Goal: Communication & Community: Answer question/provide support

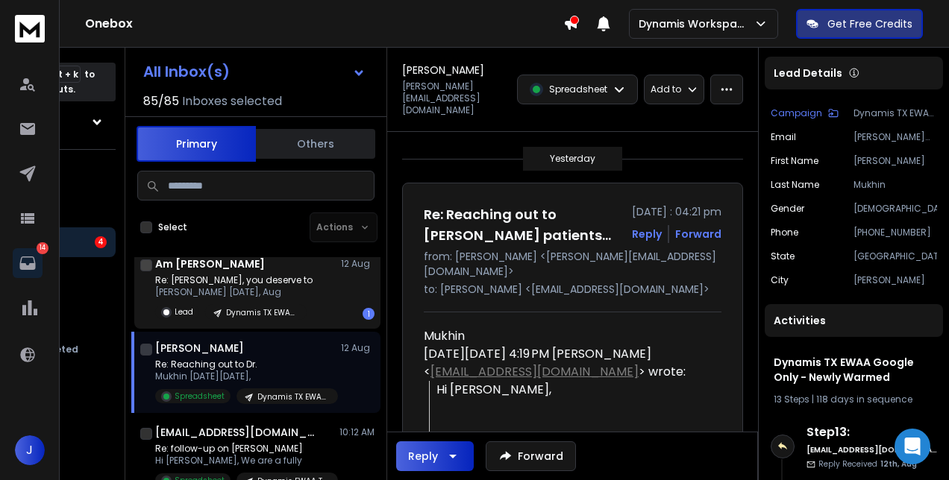
scroll to position [183, 0]
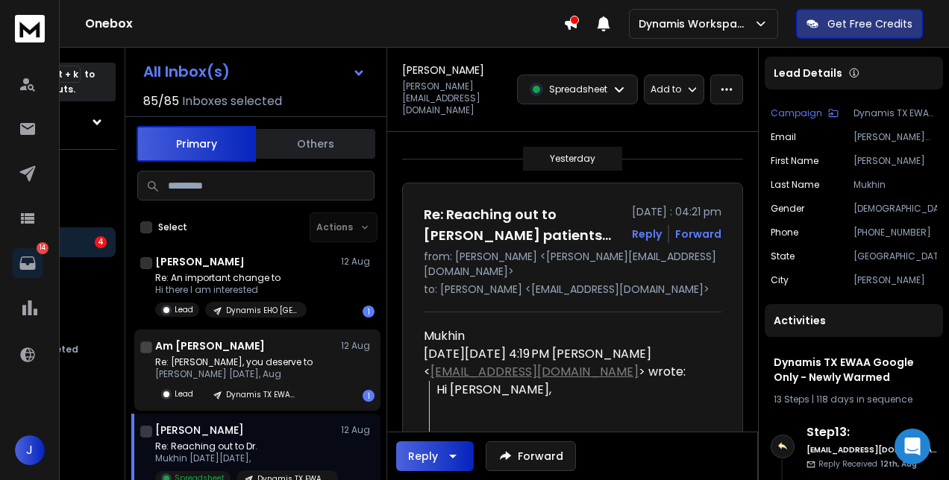
click at [304, 356] on div "Re: [PERSON_NAME], you deserve to [PERSON_NAME] [DATE], Aug Lead Dynamis TX EWA…" at bounding box center [264, 378] width 219 height 45
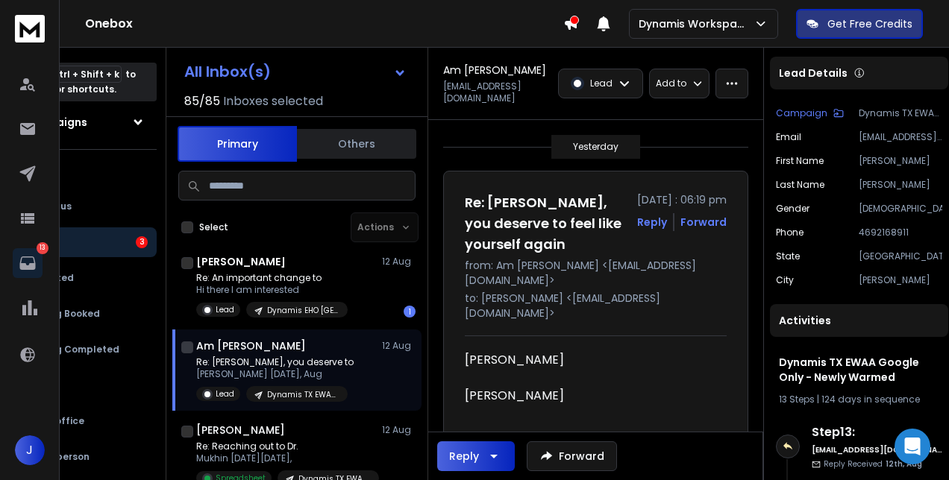
scroll to position [0, 122]
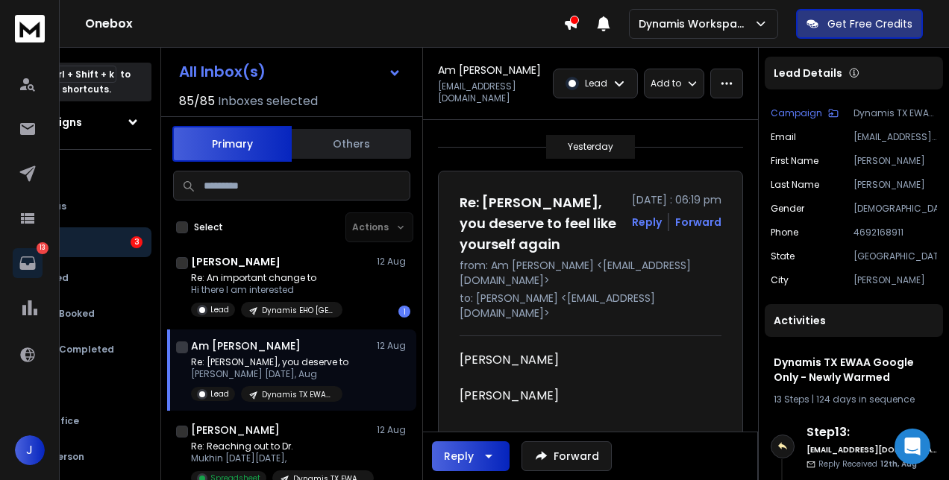
click at [883, 186] on p "[PERSON_NAME]" at bounding box center [895, 185] width 84 height 12
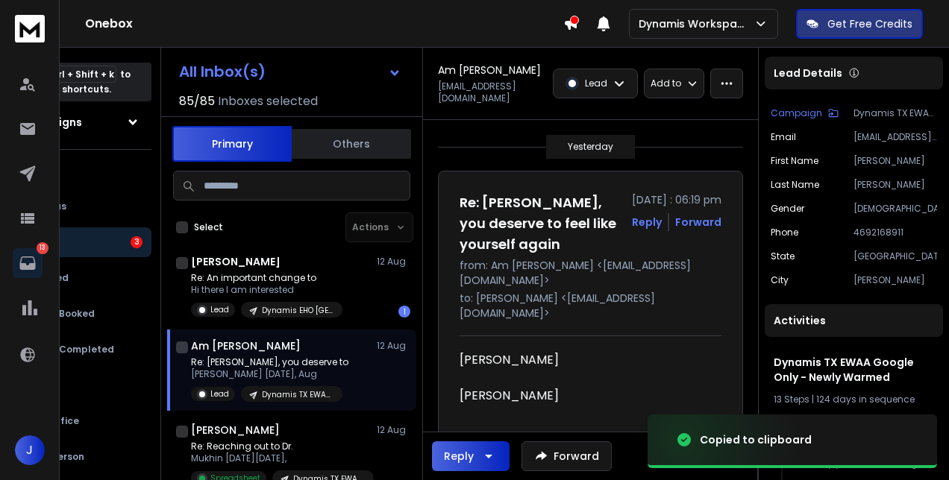
click at [858, 158] on p "[PERSON_NAME]" at bounding box center [895, 161] width 84 height 12
click at [865, 231] on p "4692168911" at bounding box center [895, 233] width 84 height 12
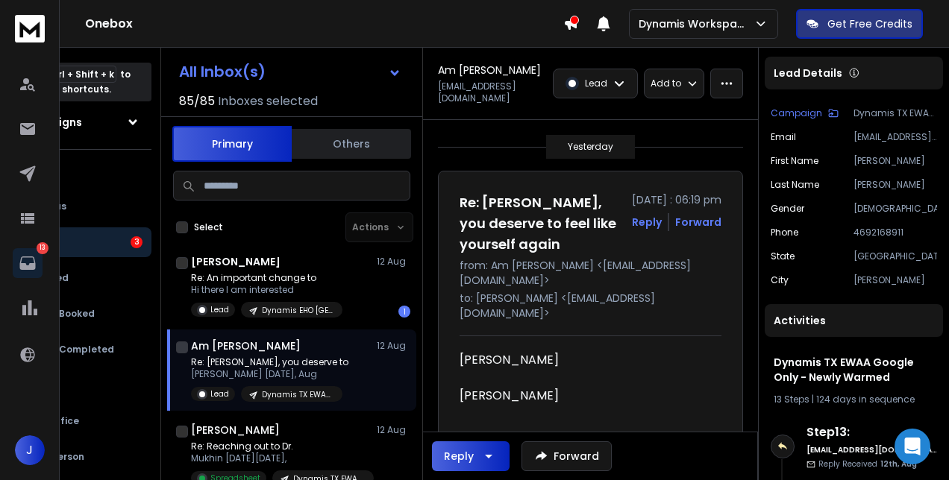
click at [597, 70] on div "Lead" at bounding box center [595, 83] width 84 height 28
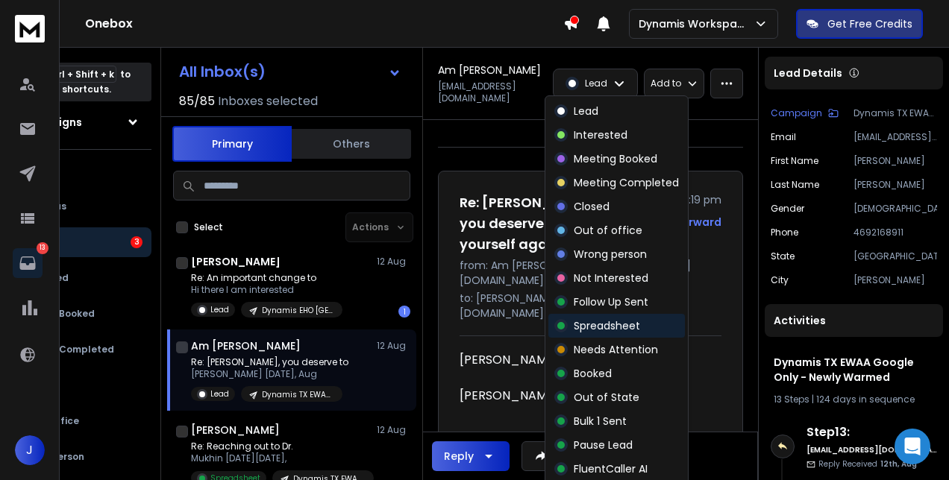
click at [606, 324] on p "Spreadsheet" at bounding box center [606, 325] width 66 height 15
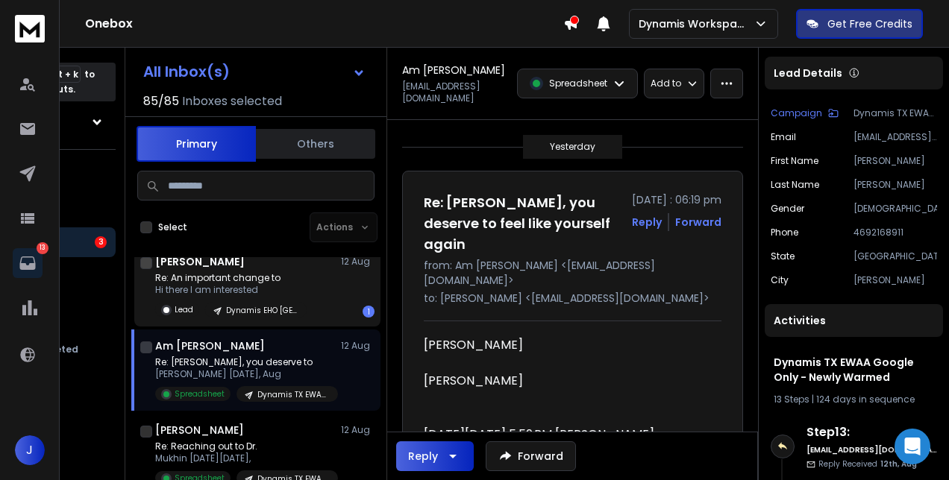
click at [294, 286] on p "Hi there I am interested" at bounding box center [230, 290] width 151 height 12
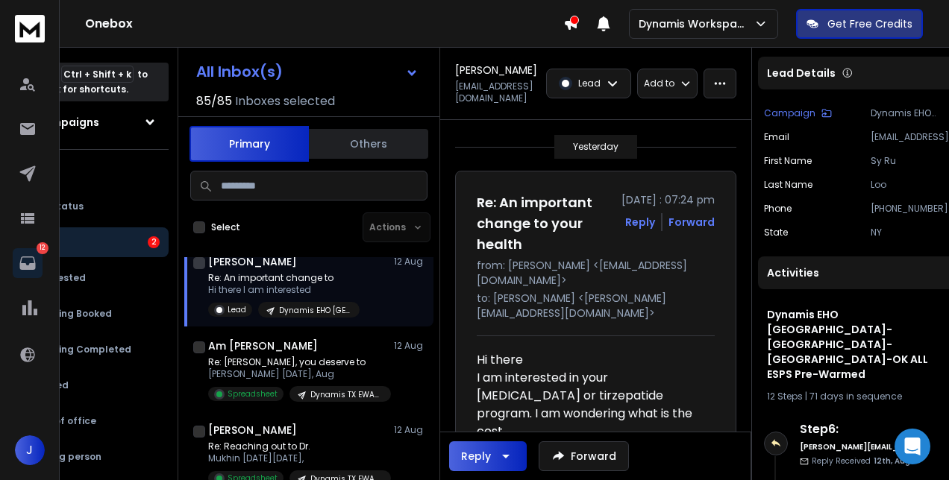
scroll to position [0, 118]
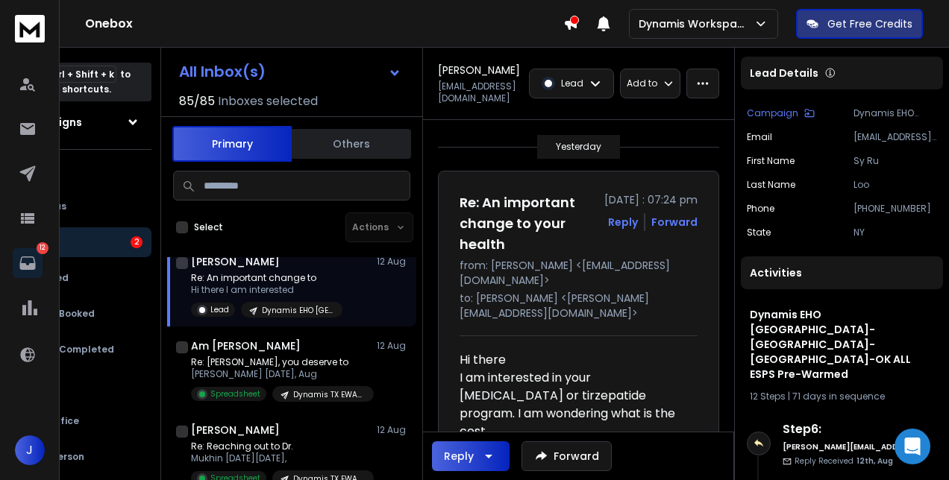
click at [444, 462] on div "Reply" at bounding box center [459, 456] width 30 height 15
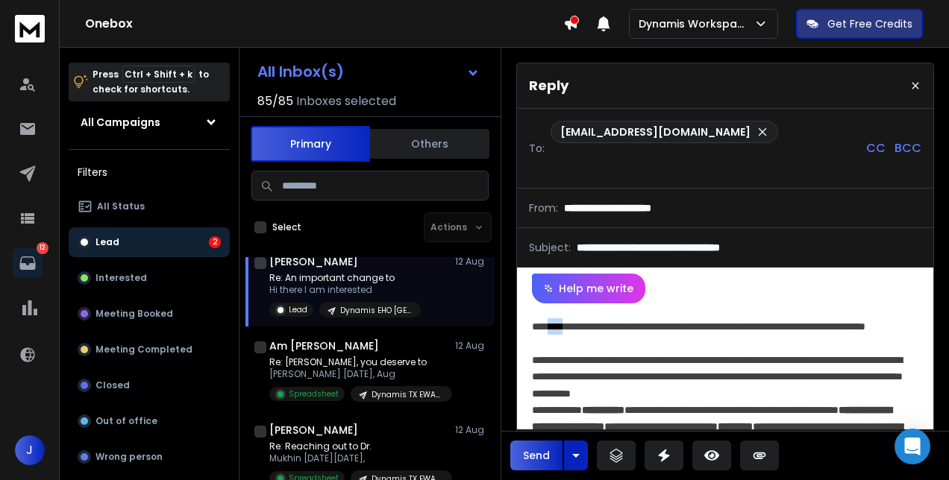
drag, startPoint x: 576, startPoint y: 327, endPoint x: 550, endPoint y: 329, distance: 25.5
click at [550, 329] on p "**********" at bounding box center [717, 335] width 371 height 34
click at [597, 342] on p "**********" at bounding box center [717, 335] width 371 height 34
click at [576, 324] on p "**********" at bounding box center [717, 335] width 371 height 34
click at [577, 327] on p "**********" at bounding box center [717, 335] width 371 height 34
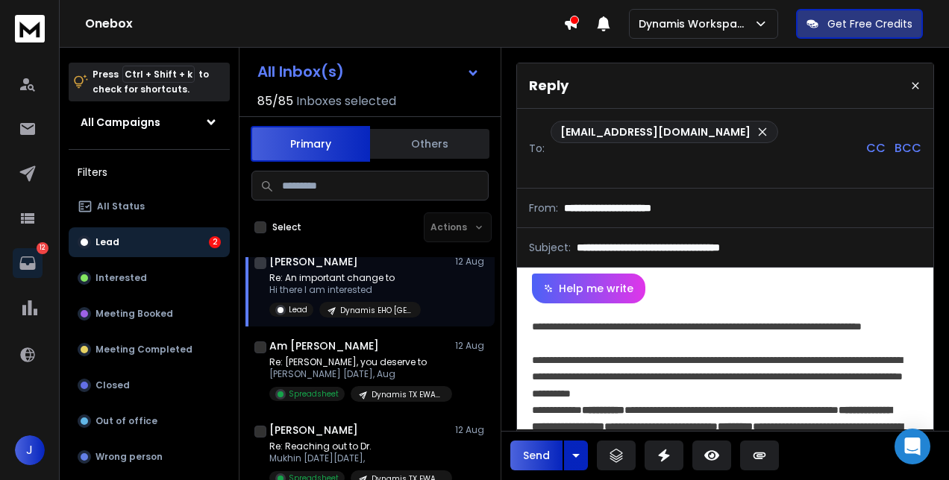
click at [576, 327] on p "**********" at bounding box center [717, 335] width 371 height 34
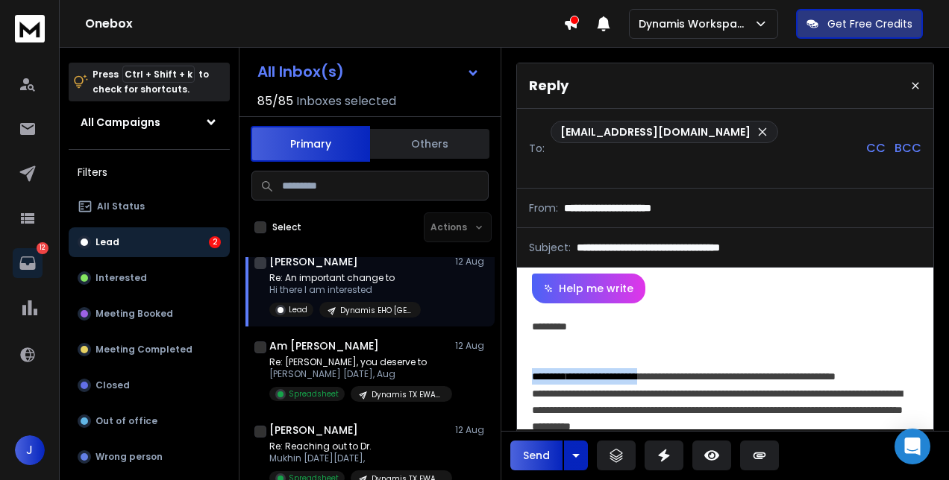
drag, startPoint x: 662, startPoint y: 374, endPoint x: 524, endPoint y: 380, distance: 138.8
click at [524, 380] on div "**********" at bounding box center [725, 367] width 416 height 126
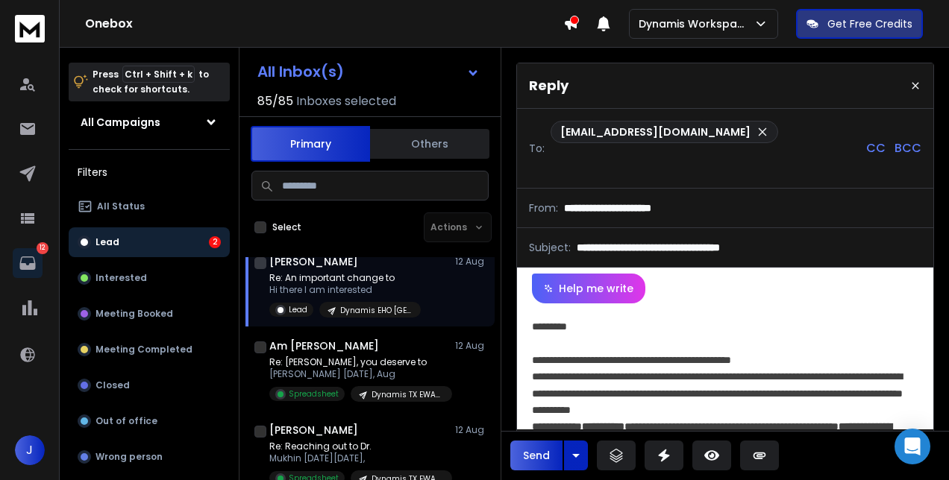
click at [529, 377] on div "**********" at bounding box center [723, 367] width 412 height 126
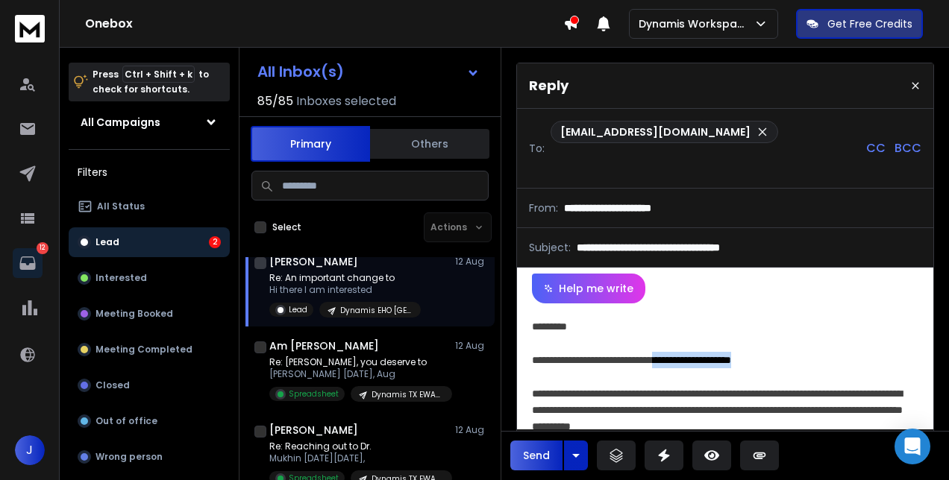
drag, startPoint x: 772, startPoint y: 356, endPoint x: 671, endPoint y: 367, distance: 101.2
click at [671, 367] on p "**********" at bounding box center [717, 360] width 371 height 16
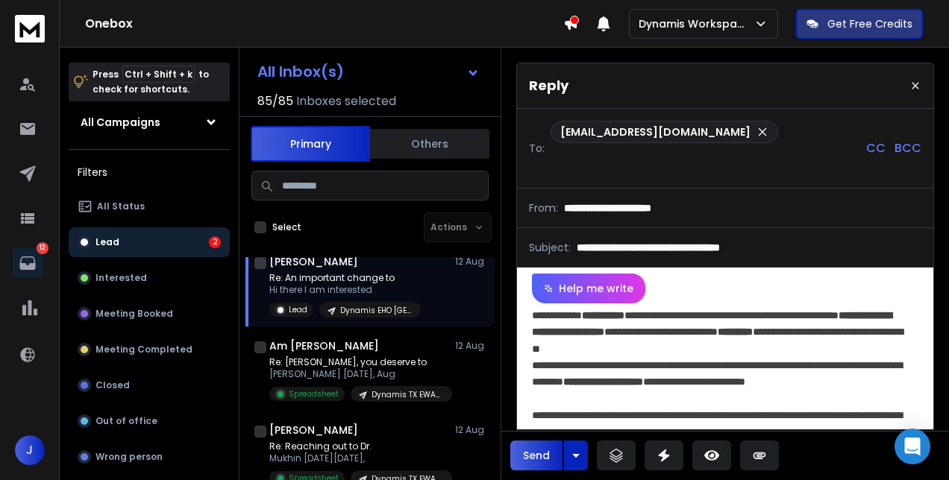
scroll to position [149, 0]
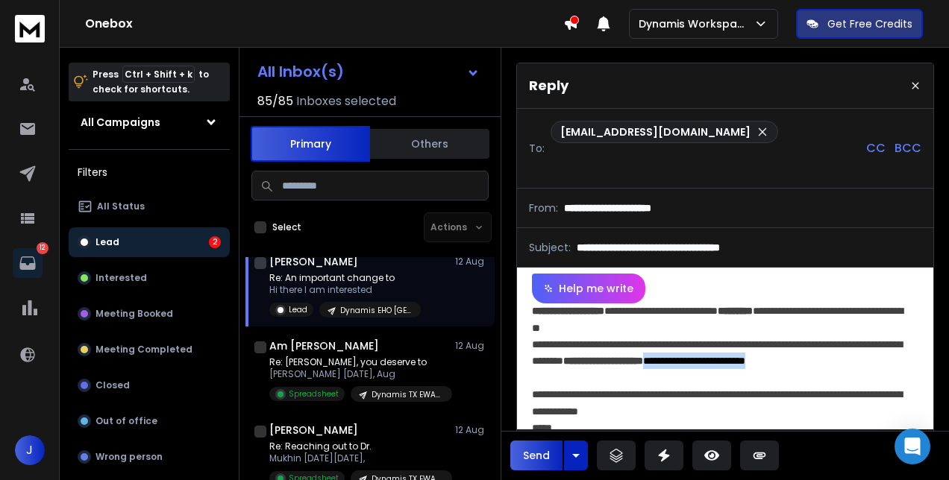
drag, startPoint x: 676, startPoint y: 382, endPoint x: 789, endPoint y: 364, distance: 114.0
click at [789, 364] on p "**********" at bounding box center [717, 361] width 371 height 50
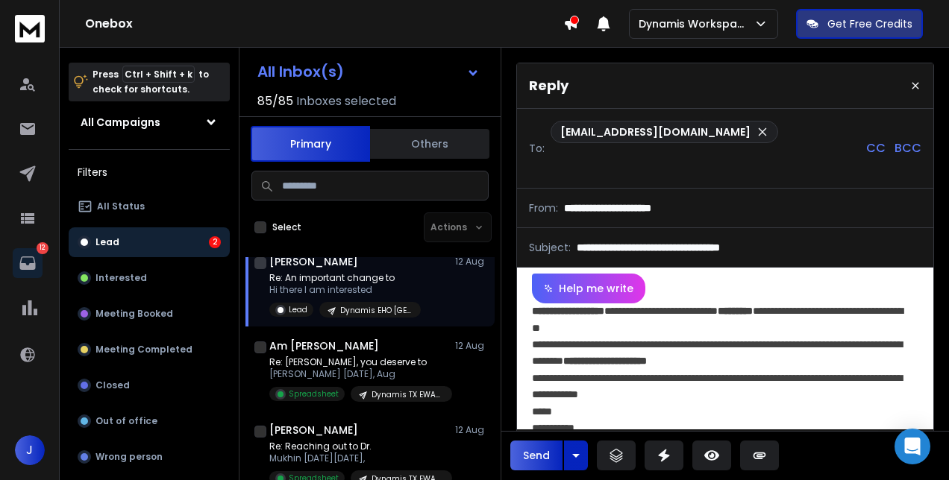
scroll to position [224, 0]
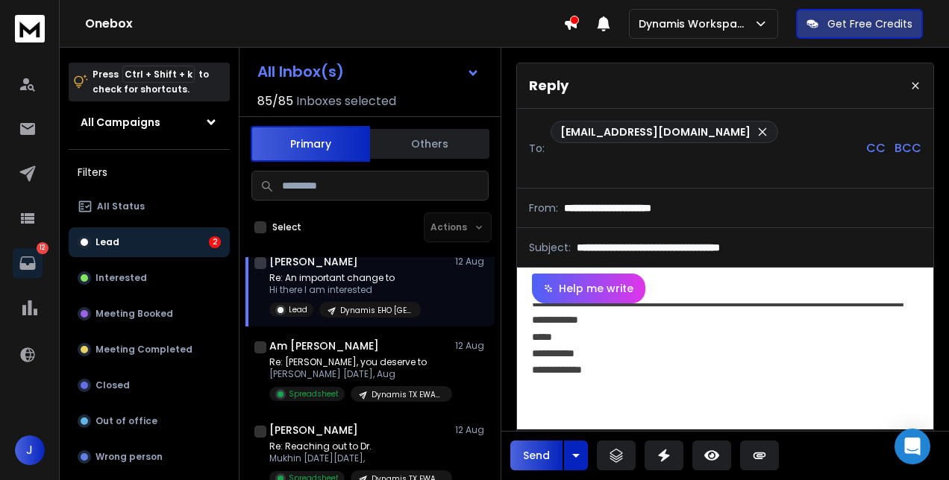
click at [529, 336] on div "**********" at bounding box center [723, 367] width 412 height 126
drag, startPoint x: 591, startPoint y: 386, endPoint x: 529, endPoint y: 389, distance: 62.0
click at [529, 389] on div "**********" at bounding box center [723, 367] width 412 height 126
drag, startPoint x: 555, startPoint y: 397, endPoint x: 528, endPoint y: 368, distance: 39.0
click at [528, 368] on div "**********" at bounding box center [723, 367] width 412 height 126
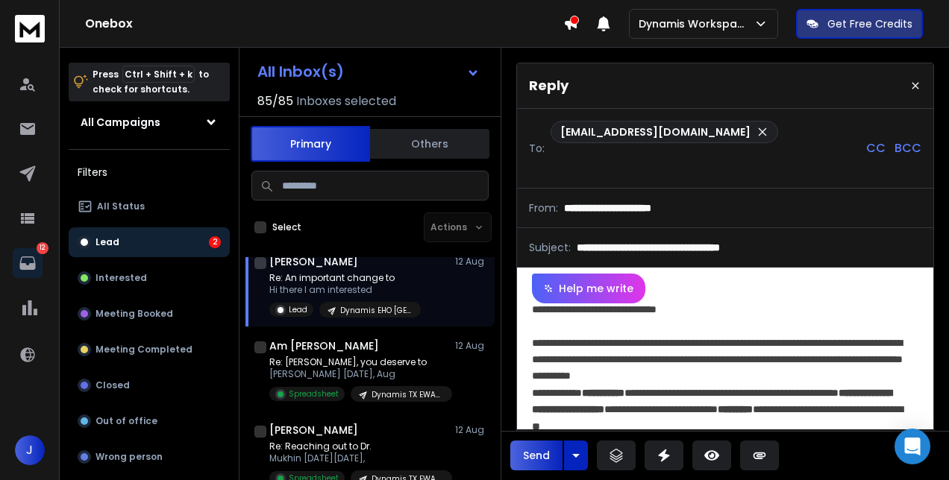
scroll to position [75, 0]
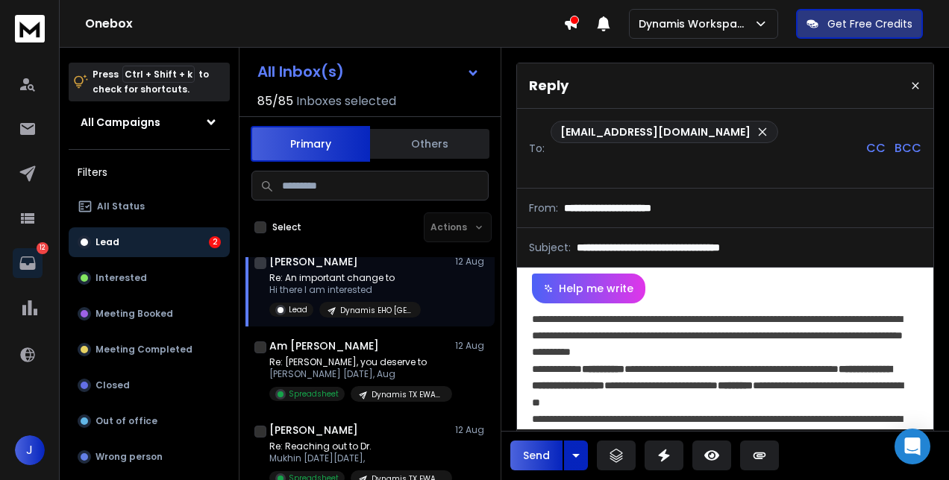
click at [535, 368] on p "**********" at bounding box center [717, 386] width 371 height 50
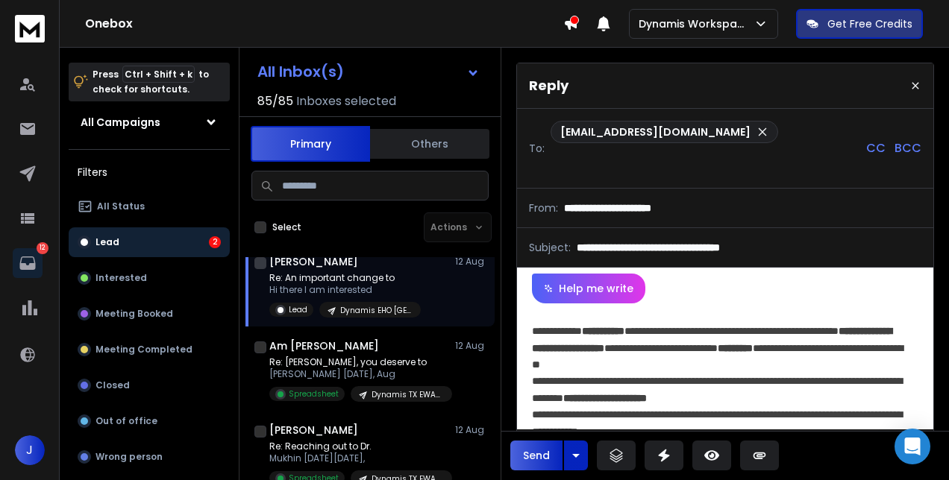
scroll to position [149, 0]
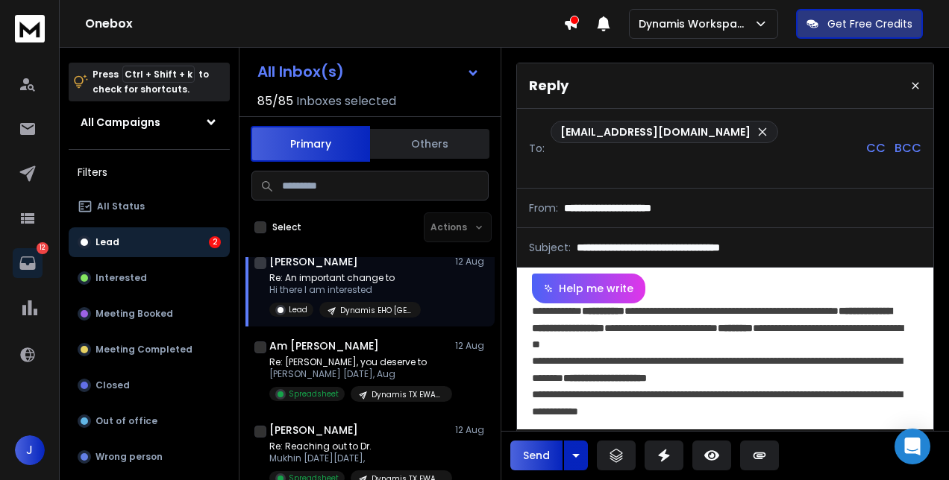
click at [532, 361] on p "**********" at bounding box center [717, 370] width 371 height 34
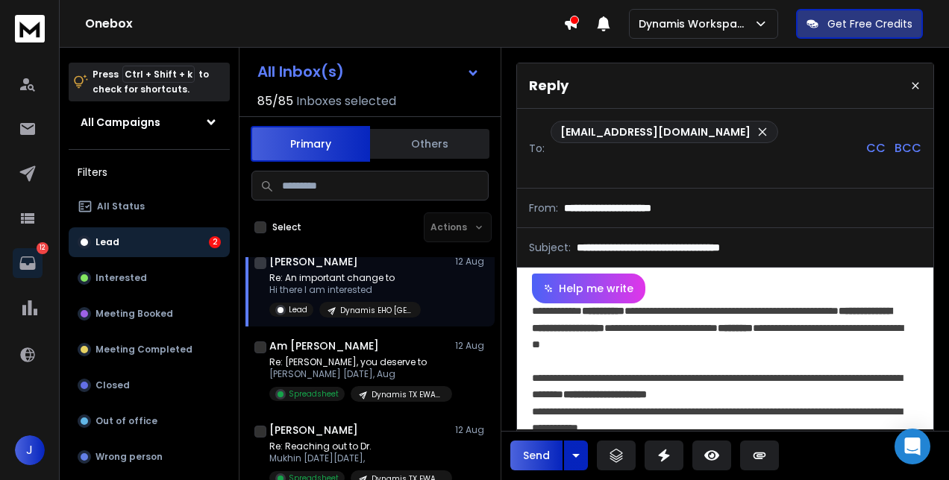
scroll to position [224, 0]
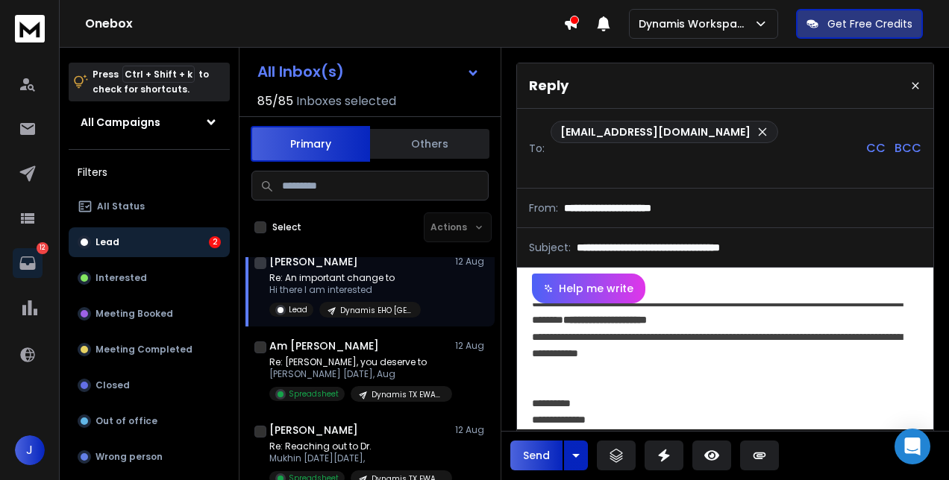
click at [532, 337] on p "**********" at bounding box center [717, 346] width 371 height 34
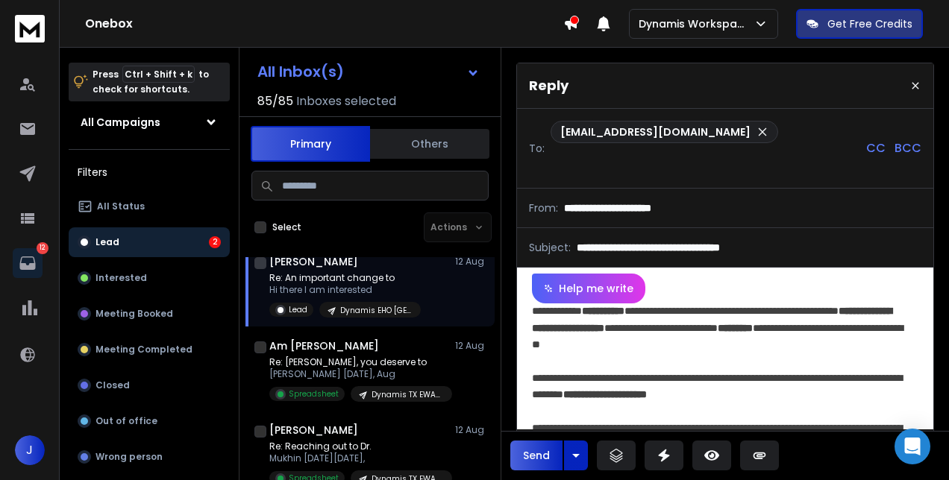
scroll to position [75, 0]
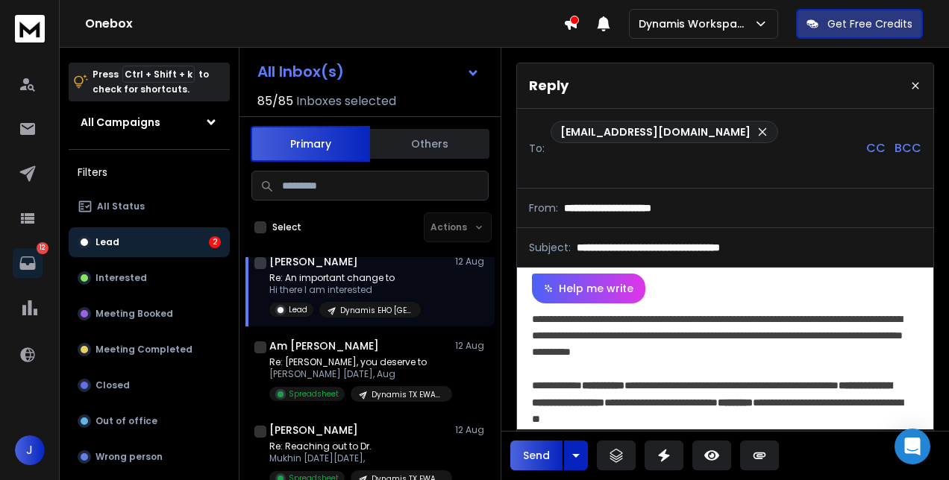
click at [649, 421] on p "**********" at bounding box center [717, 402] width 371 height 50
click at [651, 415] on p "**********" at bounding box center [717, 402] width 371 height 50
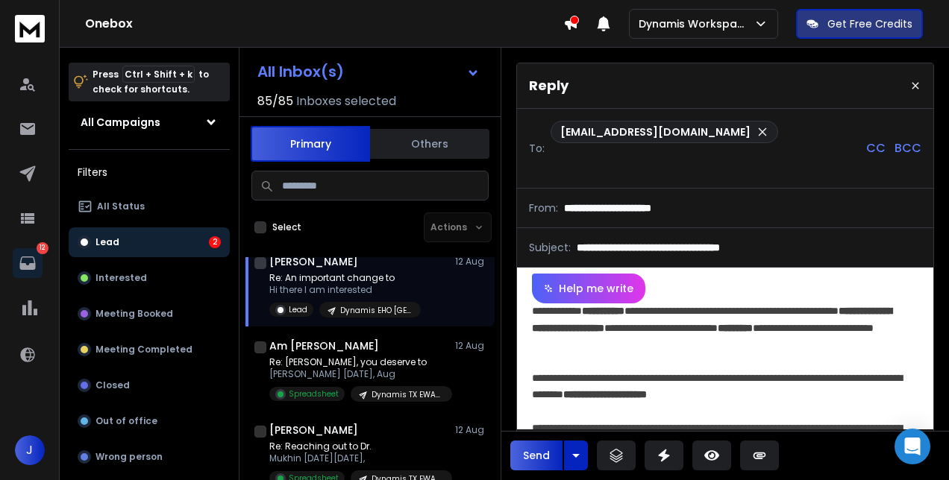
click at [716, 339] on p "**********" at bounding box center [717, 328] width 371 height 50
click at [536, 456] on button "Send" at bounding box center [536, 456] width 52 height 30
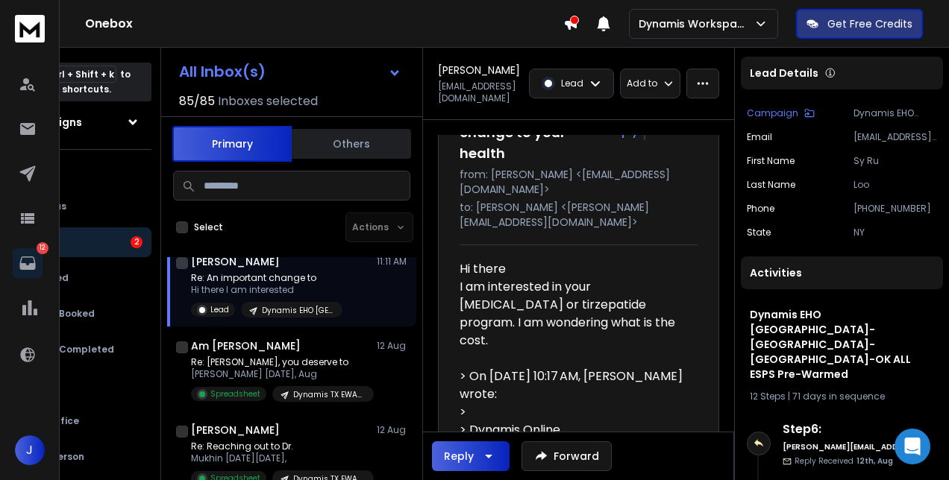
scroll to position [0, 0]
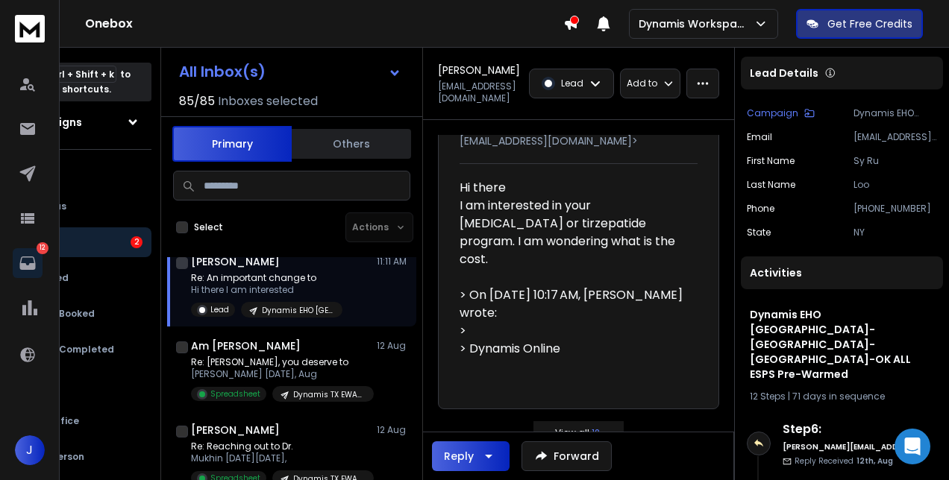
click at [570, 427] on p "View all 12 replies" at bounding box center [586, 439] width 63 height 24
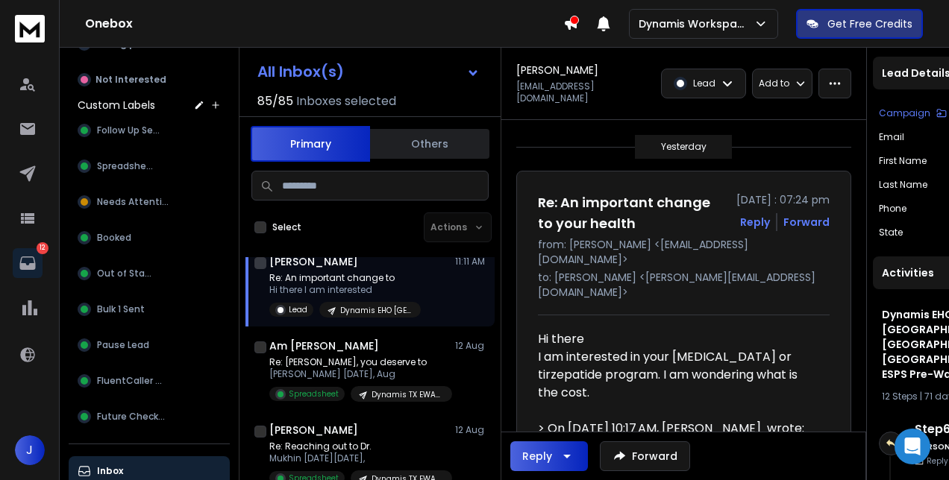
scroll to position [597, 0]
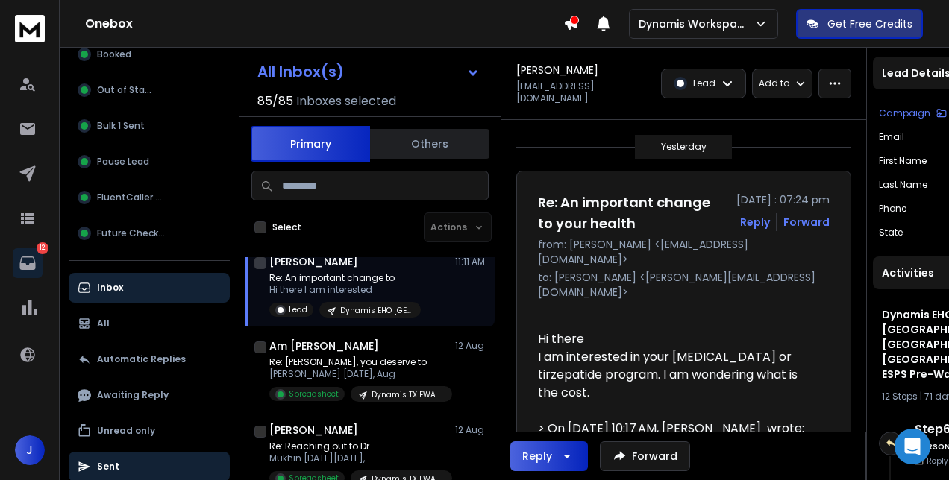
click at [128, 470] on button "Sent" at bounding box center [149, 467] width 161 height 30
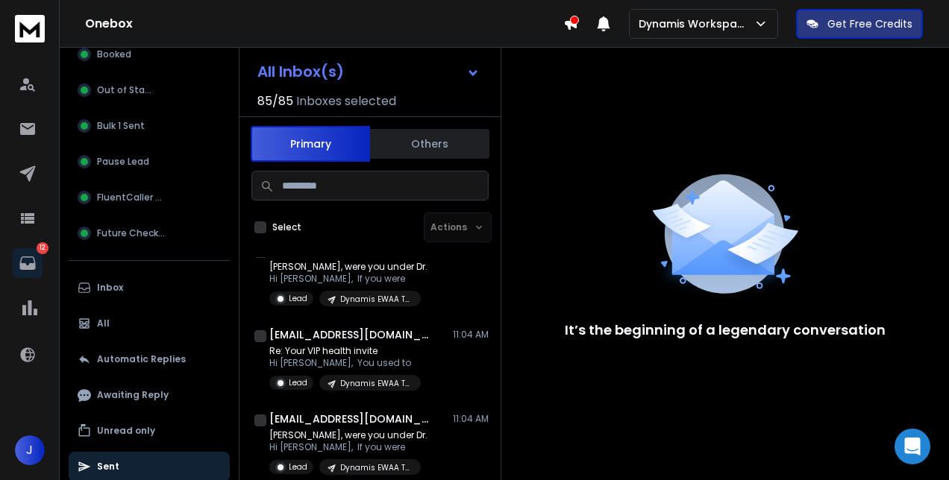
scroll to position [0, 0]
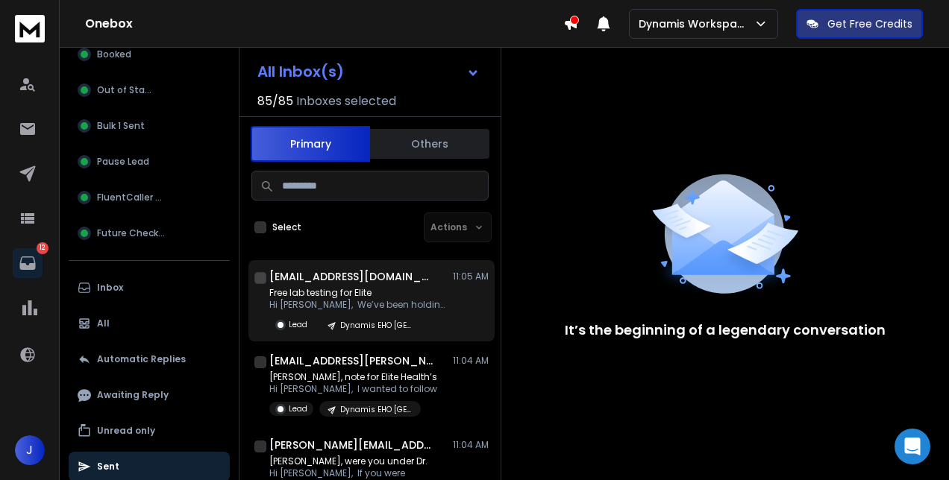
click at [452, 297] on div "Free lab testing for Elite Hi [PERSON_NAME], We’ve been holding a Lead Dynamis …" at bounding box center [378, 309] width 219 height 45
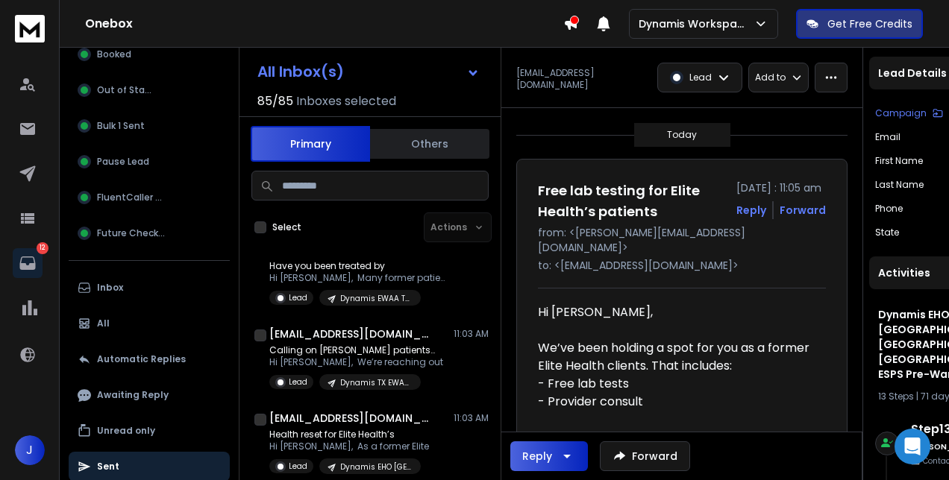
scroll to position [522, 0]
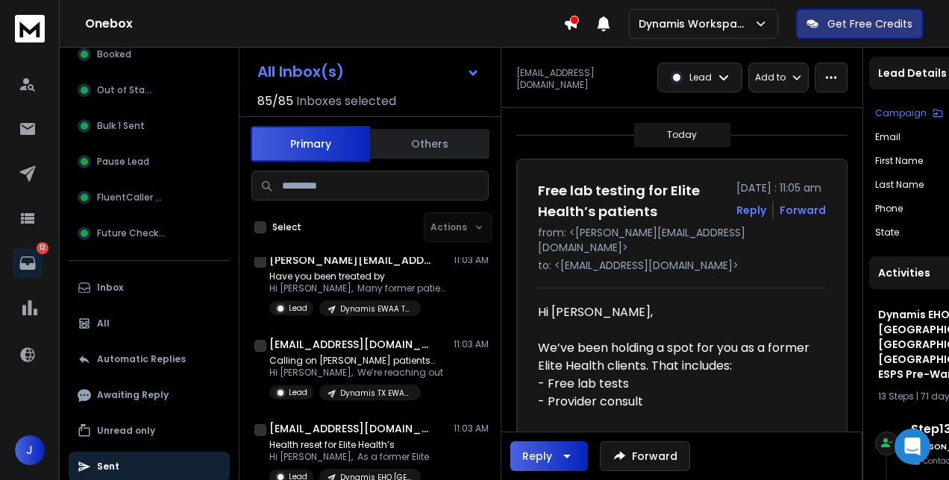
click at [392, 194] on input at bounding box center [369, 186] width 237 height 30
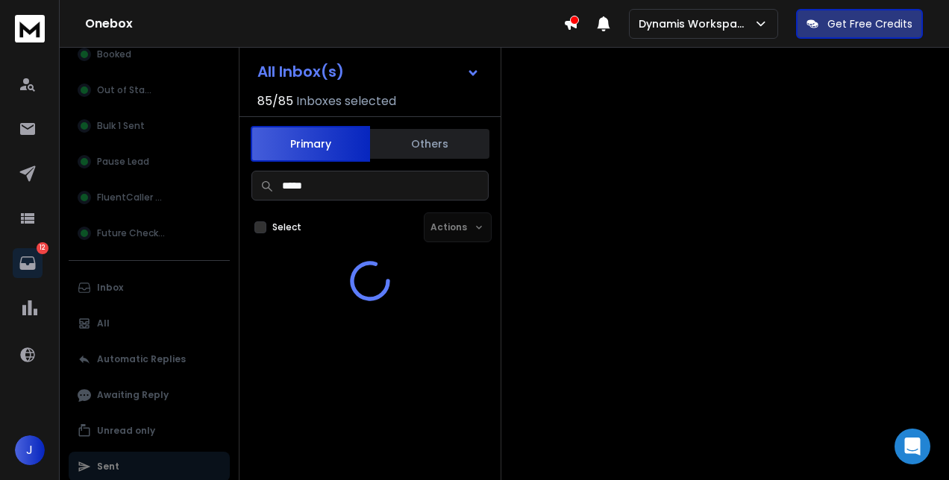
scroll to position [0, 0]
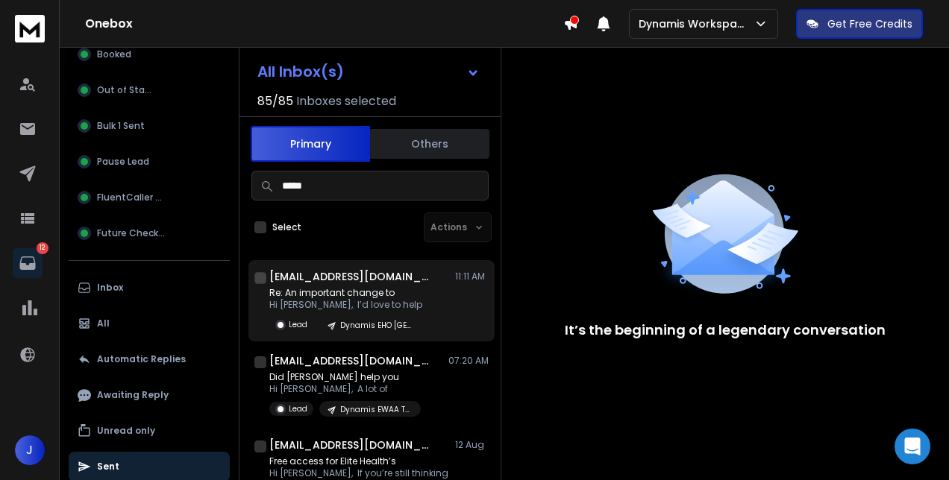
type input "*****"
click at [422, 281] on div "[EMAIL_ADDRESS][DOMAIN_NAME] 11:11 AM" at bounding box center [378, 276] width 219 height 15
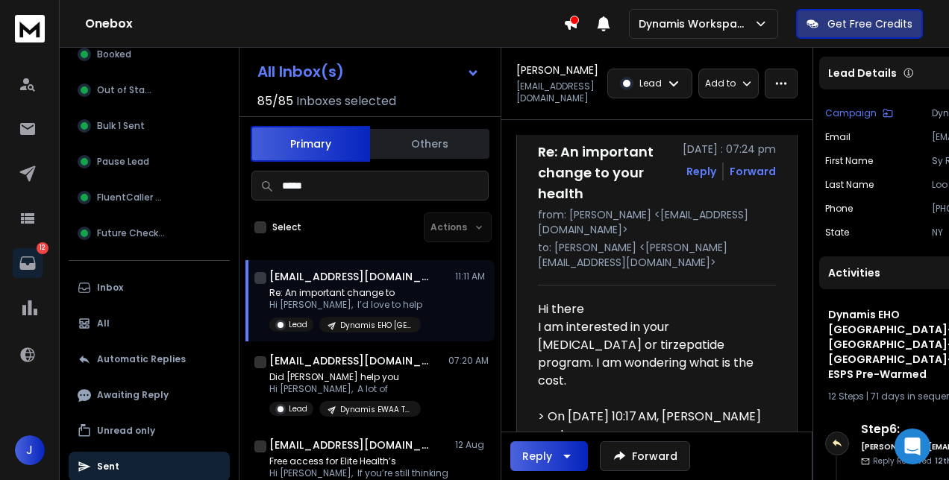
scroll to position [75, 0]
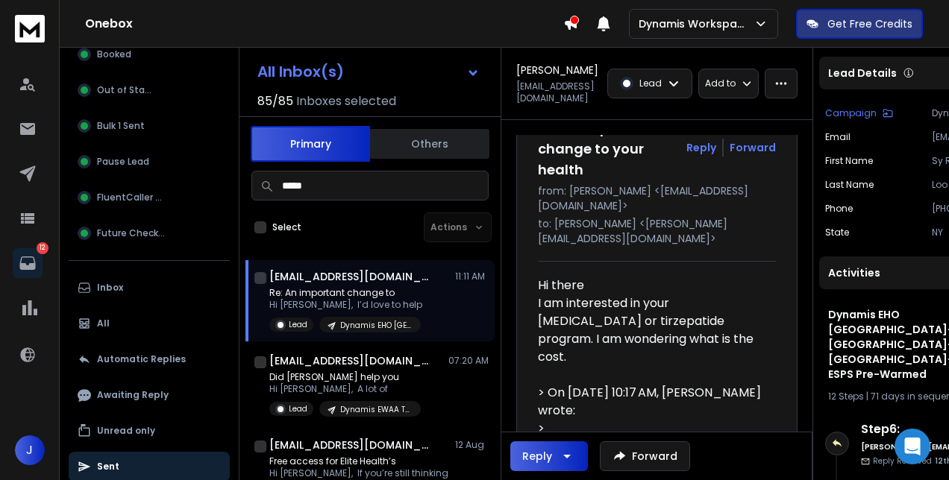
click at [321, 299] on p "Hi [PERSON_NAME], I’d love to help" at bounding box center [345, 305] width 153 height 12
click at [325, 300] on p "Hi [PERSON_NAME], I’d love to help" at bounding box center [345, 305] width 153 height 12
click at [725, 353] on div "Hi there I am interested in your [MEDICAL_DATA] or tirzepatide program. I am wo…" at bounding box center [657, 381] width 238 height 209
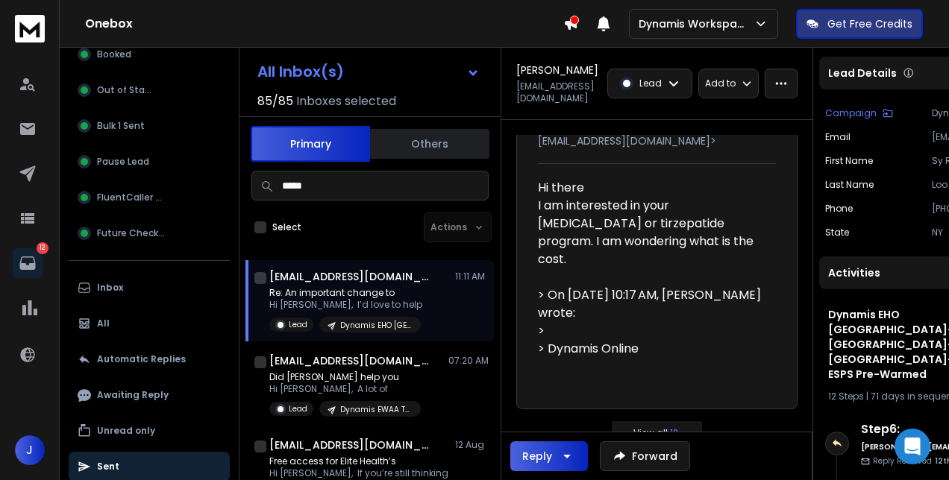
scroll to position [11, 0]
click at [661, 427] on p "View all 12 replies" at bounding box center [664, 439] width 63 height 24
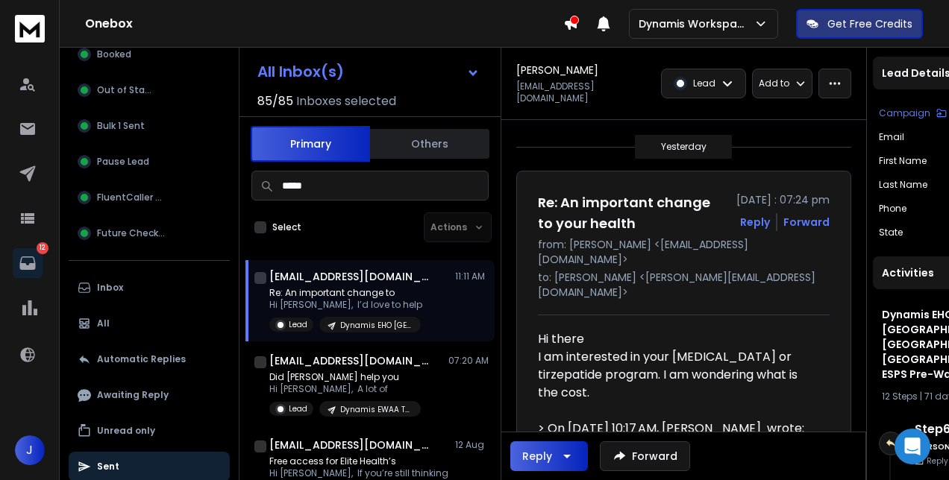
scroll to position [0, 0]
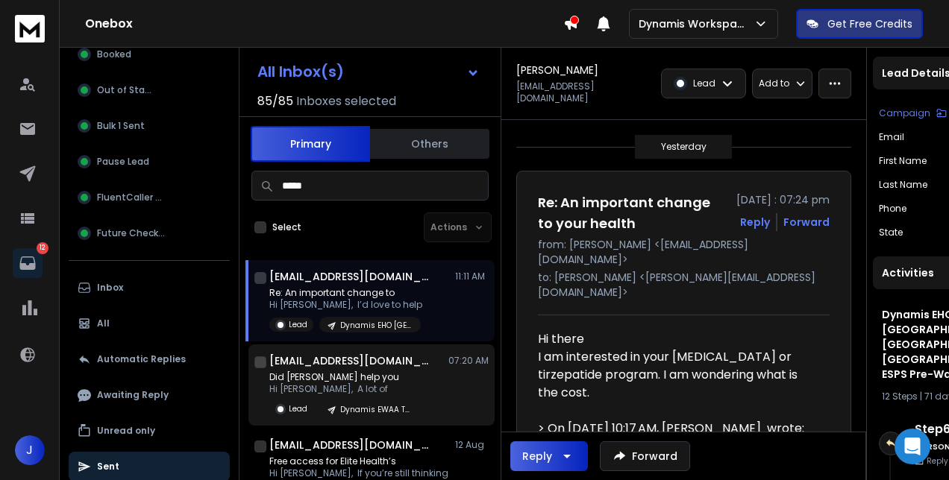
click at [410, 385] on p "Hi [PERSON_NAME], A lot of" at bounding box center [344, 389] width 151 height 12
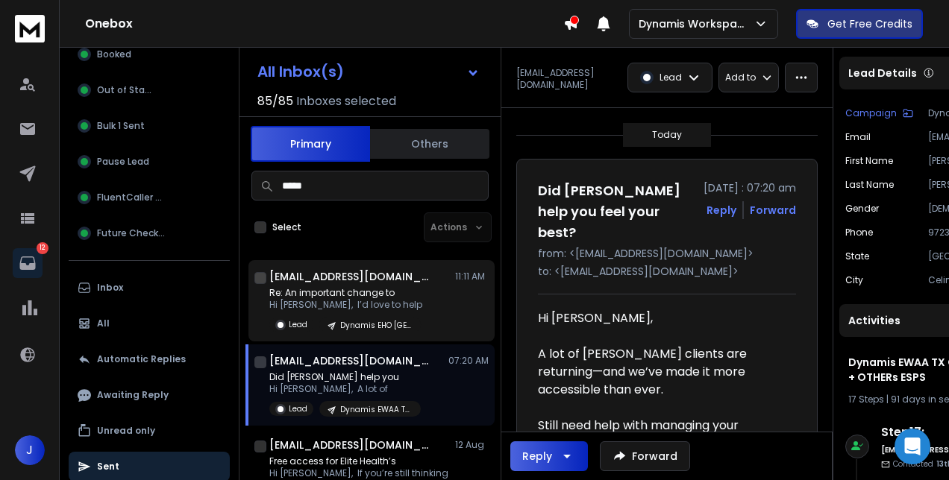
click at [433, 297] on div "Re: An important change to Hi [PERSON_NAME], I’d love to help Lead Dynamis EHO …" at bounding box center [378, 309] width 219 height 45
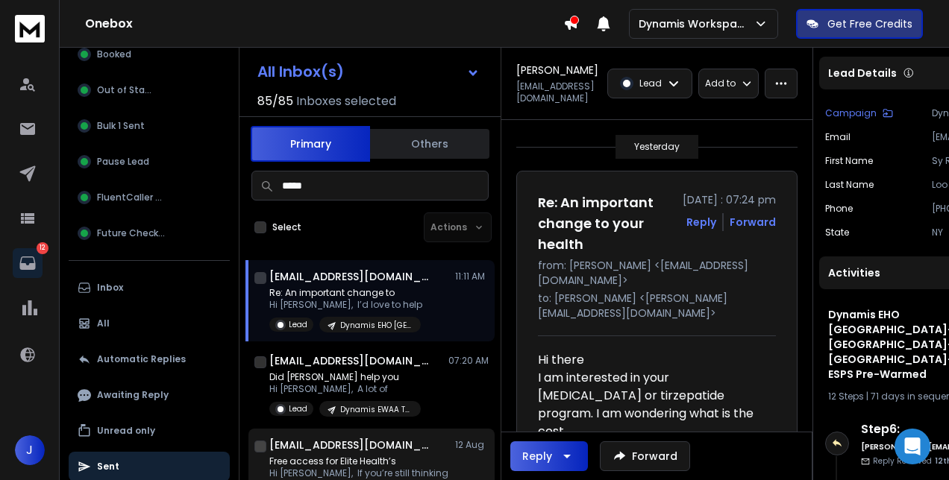
click at [409, 453] on div "[EMAIL_ADDRESS][DOMAIN_NAME] [DATE] Free access for Elite Health’s Hi [PERSON_N…" at bounding box center [378, 469] width 219 height 63
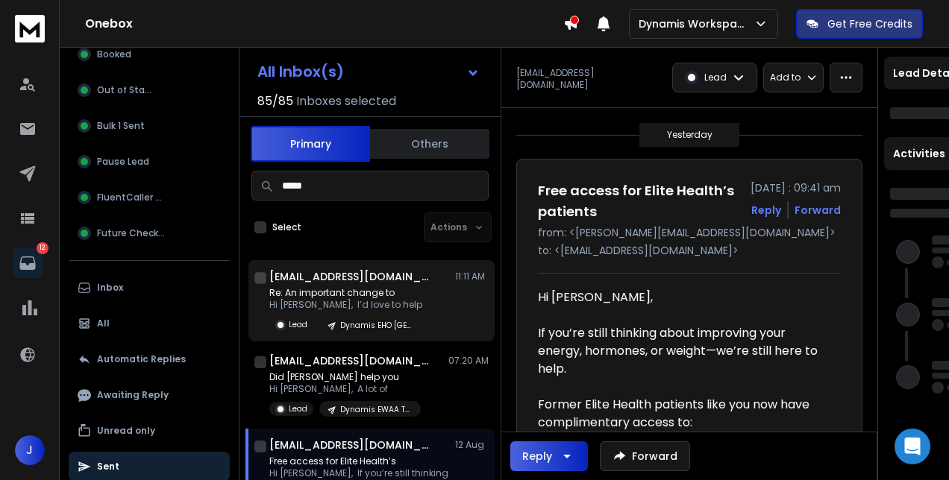
click at [418, 279] on div "[EMAIL_ADDRESS][DOMAIN_NAME] 11:11 AM" at bounding box center [378, 276] width 219 height 15
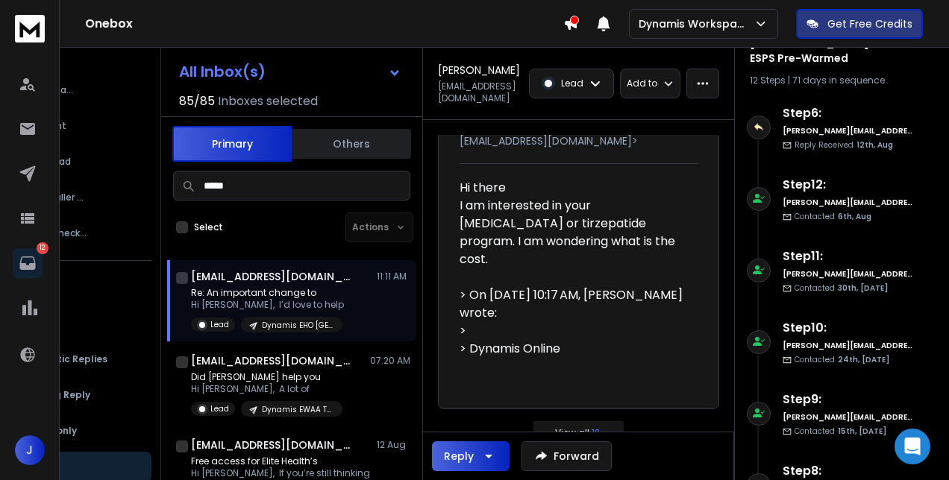
scroll to position [149, 0]
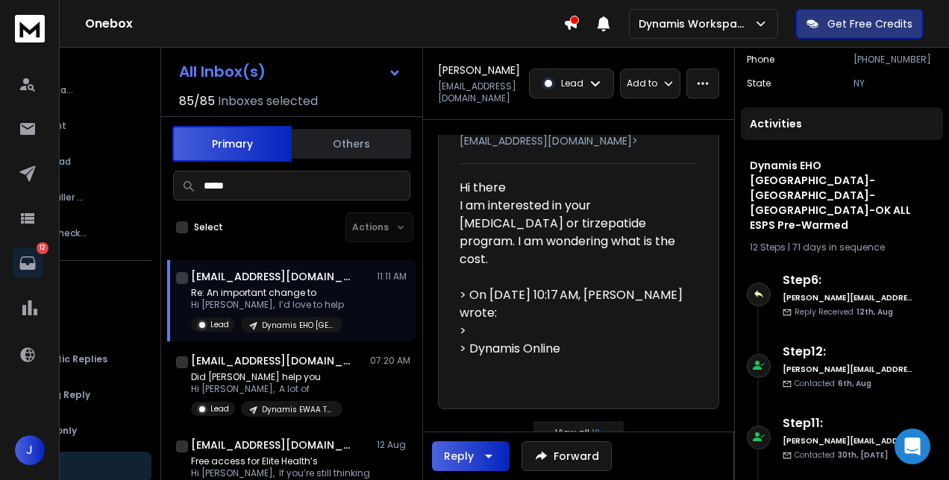
click at [829, 307] on p "Reply Received 12th, Aug" at bounding box center [843, 312] width 98 height 11
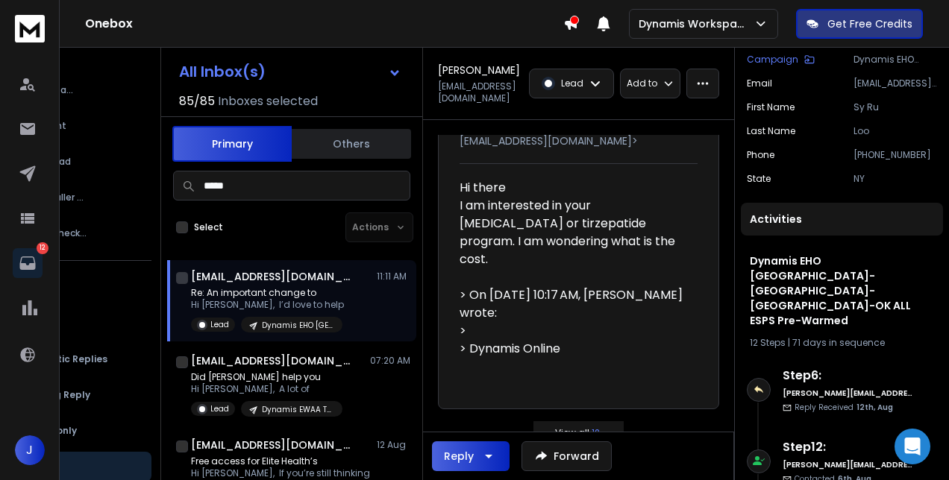
scroll to position [0, 0]
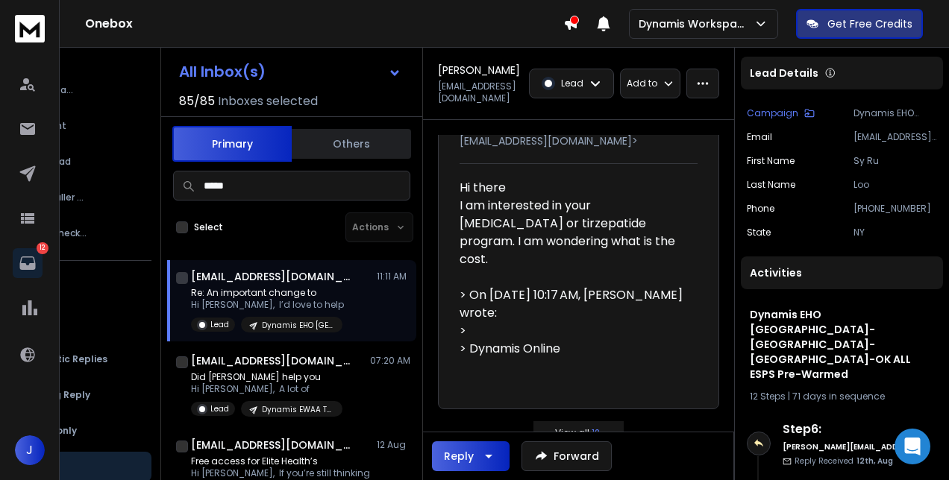
click at [557, 427] on p "View all 12 replies" at bounding box center [586, 439] width 63 height 24
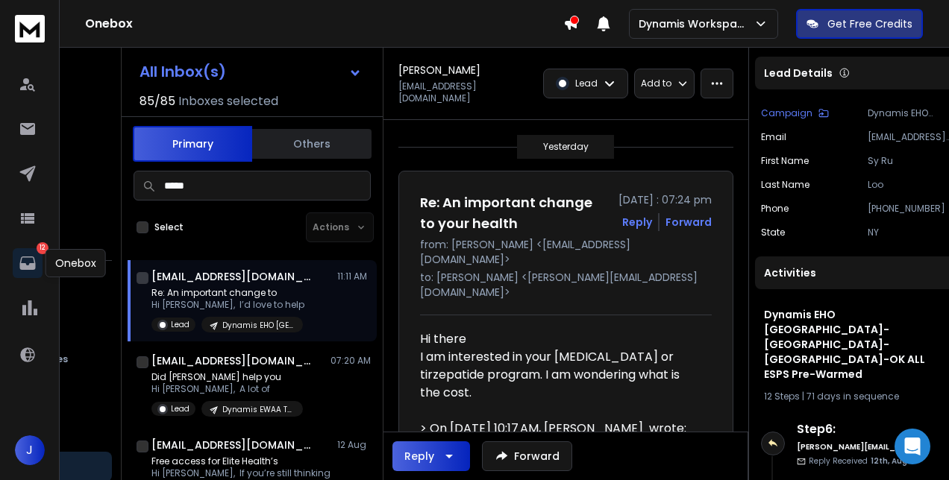
click at [31, 263] on icon at bounding box center [27, 263] width 16 height 13
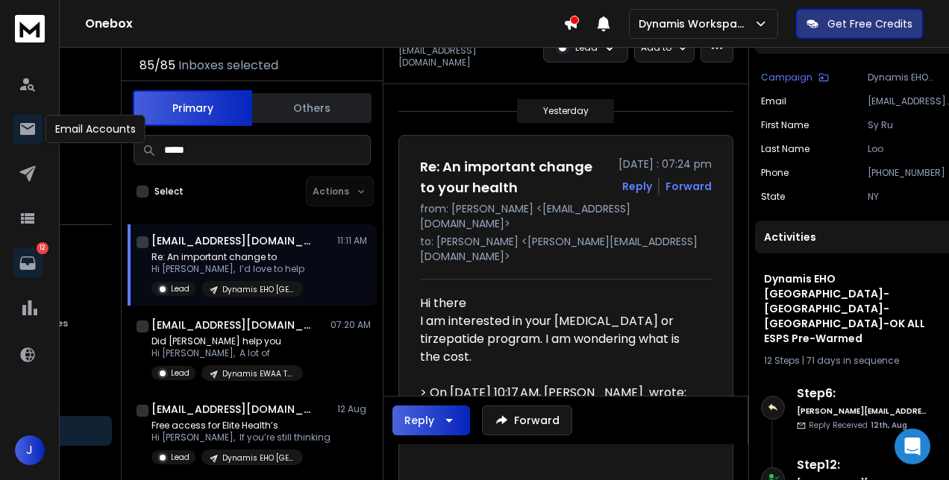
click at [28, 126] on icon at bounding box center [27, 129] width 15 height 12
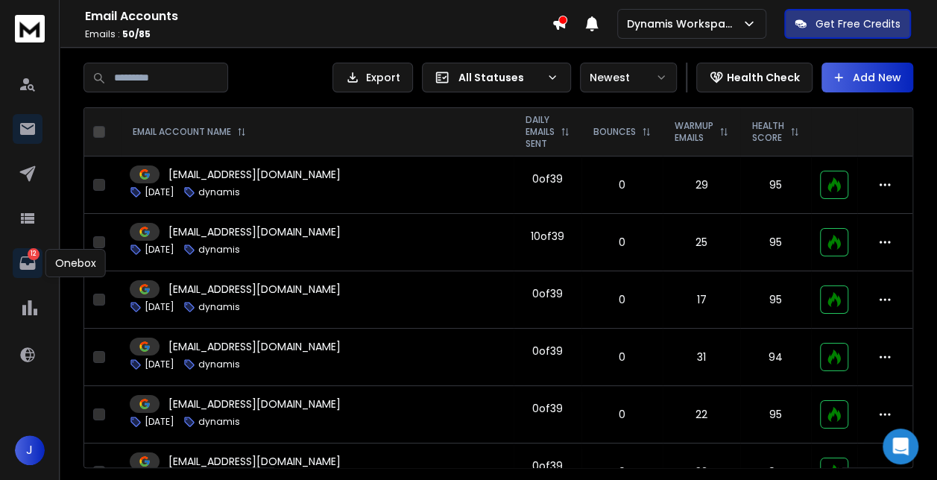
click at [26, 251] on link "12" at bounding box center [28, 263] width 30 height 30
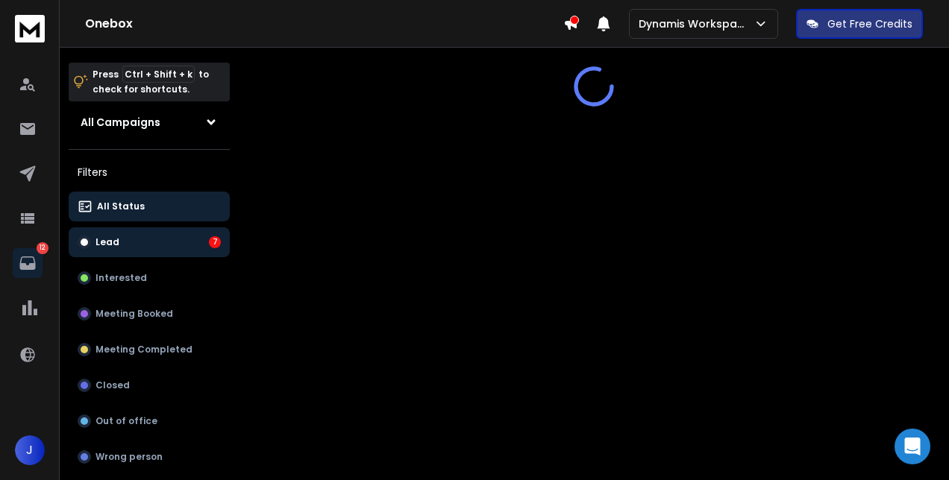
click at [114, 245] on p "Lead" at bounding box center [107, 242] width 24 height 12
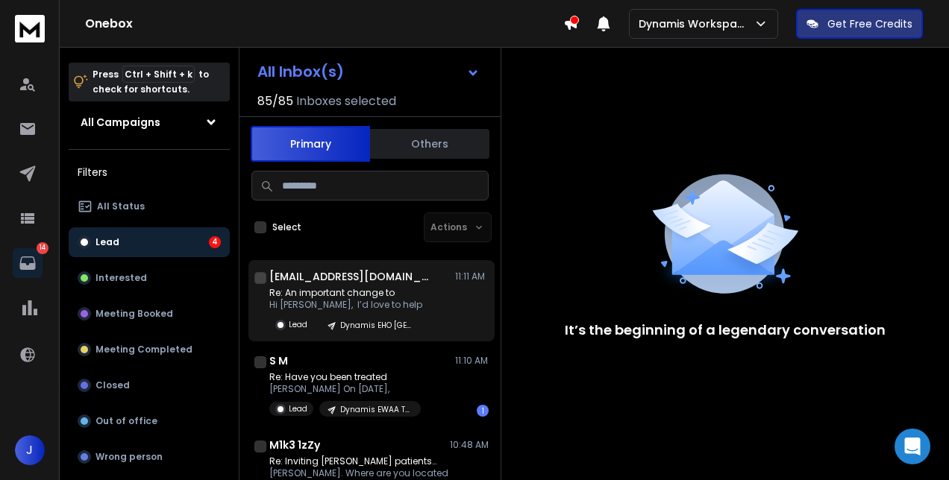
click at [412, 288] on p "Re: An important change to" at bounding box center [345, 293] width 153 height 12
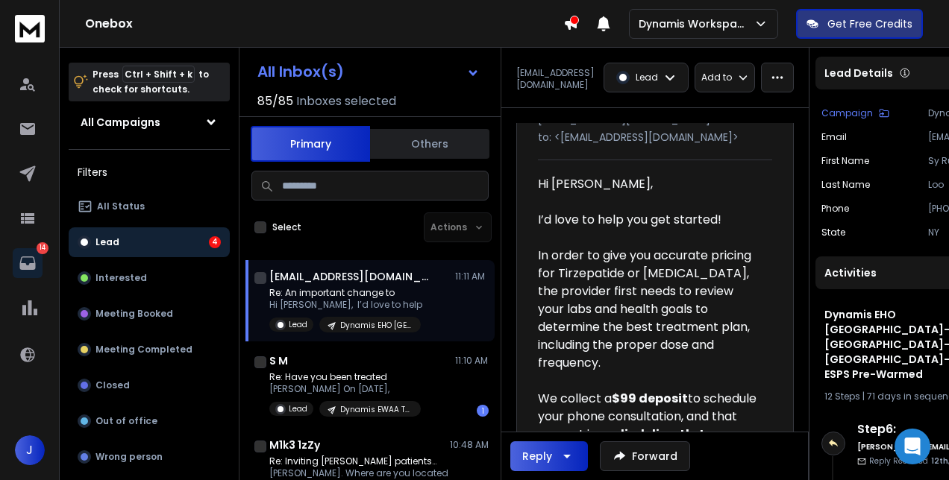
scroll to position [75, 0]
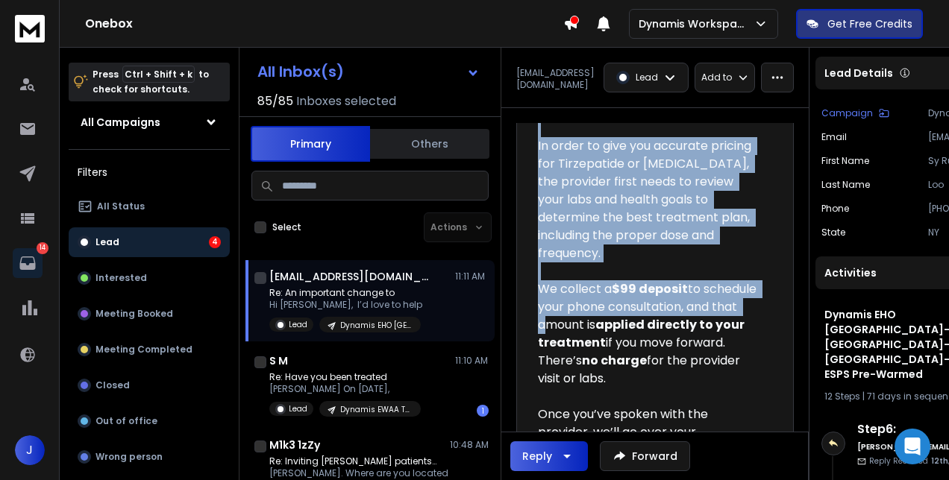
drag, startPoint x: 534, startPoint y: 224, endPoint x: 715, endPoint y: 271, distance: 187.4
click at [715, 271] on div "Re: An important change to your health [DATE] : 11:11 am Reply Forward from: [P…" at bounding box center [654, 456] width 277 height 1112
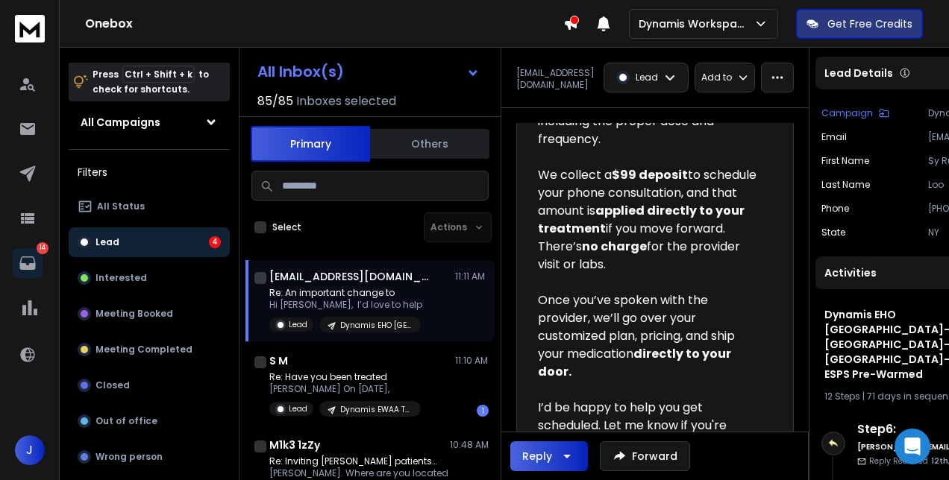
drag, startPoint x: 715, startPoint y: 271, endPoint x: 729, endPoint y: 268, distance: 14.5
click at [728, 381] on div at bounding box center [649, 390] width 222 height 18
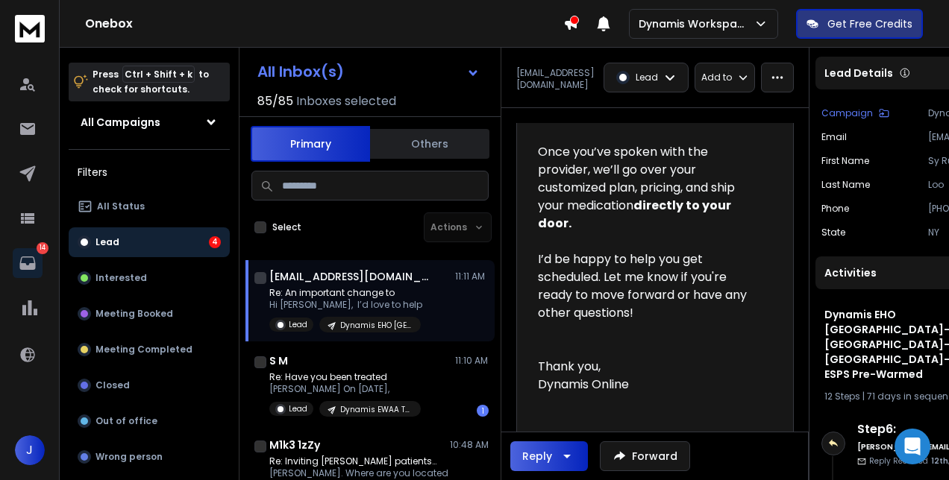
scroll to position [522, 0]
click at [621, 375] on div "Dynamis Online" at bounding box center [649, 384] width 222 height 18
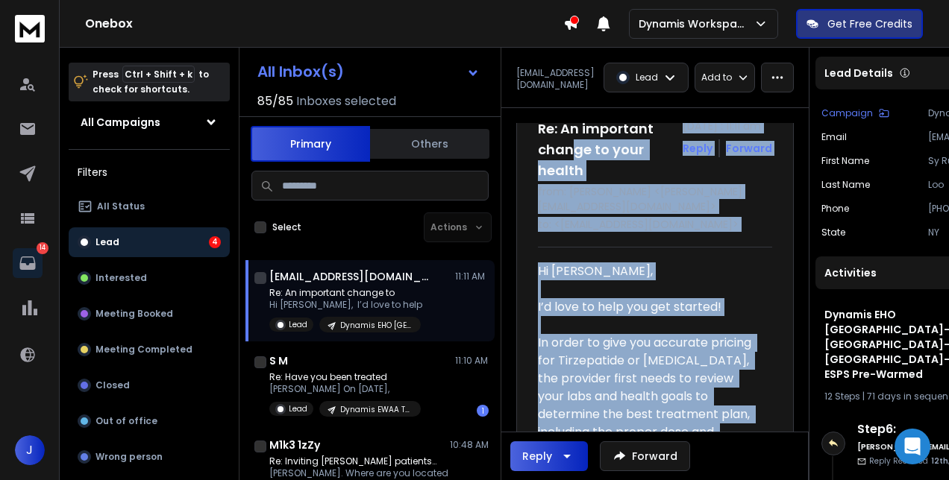
scroll to position [0, 0]
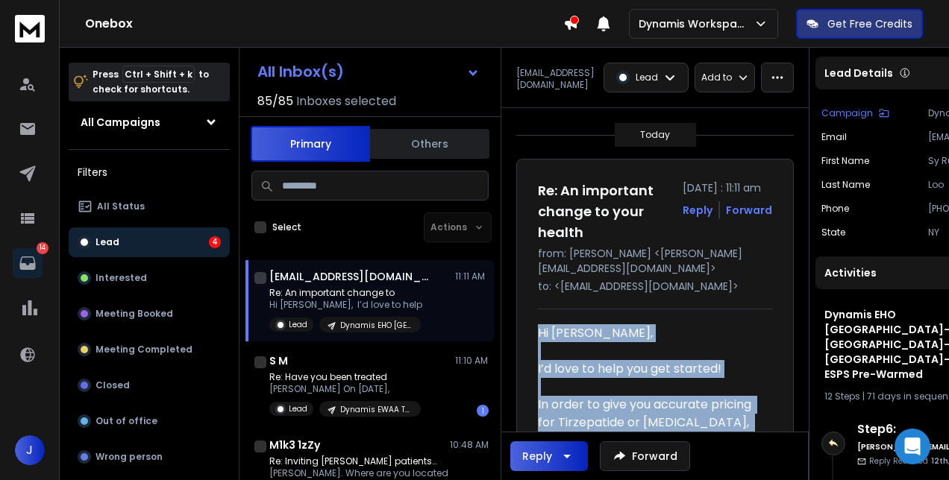
drag, startPoint x: 660, startPoint y: 245, endPoint x: 535, endPoint y: 297, distance: 135.7
copy div "Hi [PERSON_NAME], I’d love to help you get started! In order to give you accura…"
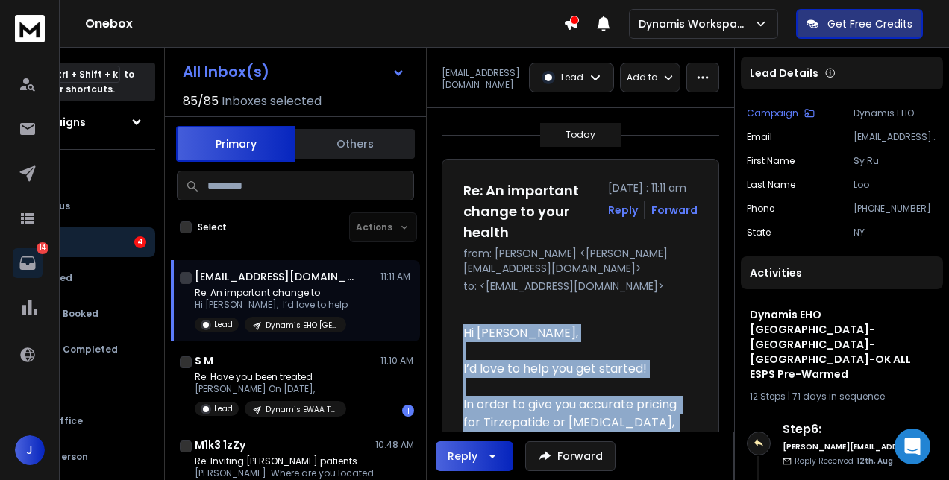
scroll to position [0, 118]
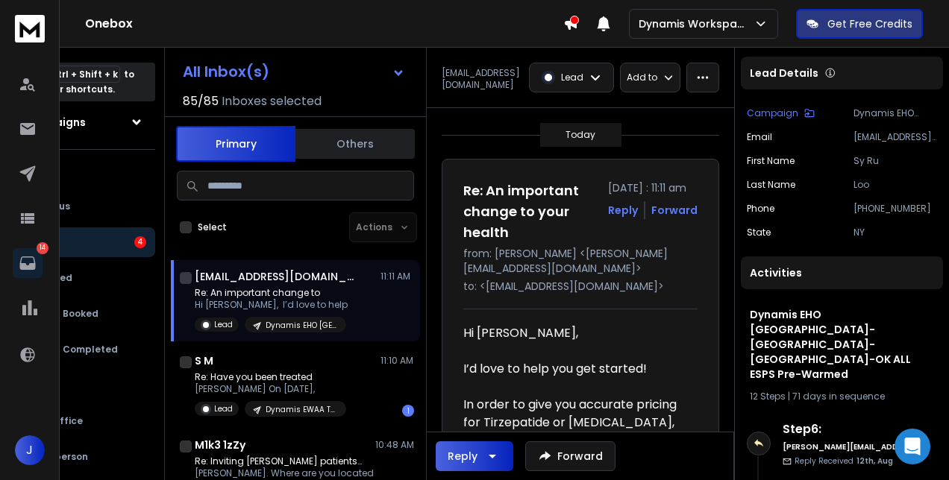
click at [853, 160] on p "Sy Ru" at bounding box center [895, 161] width 84 height 12
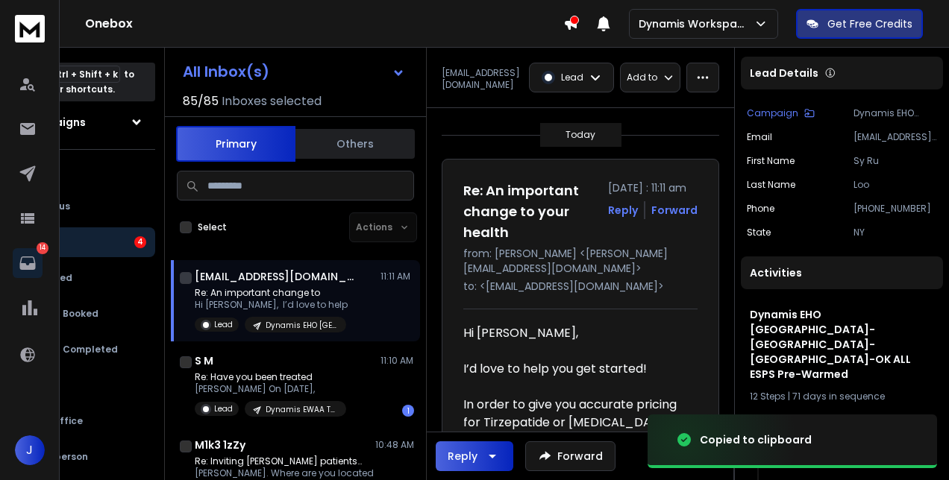
click at [853, 188] on p "Loo" at bounding box center [895, 185] width 84 height 12
click at [881, 206] on p "[PHONE_NUMBER]" at bounding box center [895, 209] width 84 height 12
click at [601, 80] on icon at bounding box center [595, 78] width 12 height 12
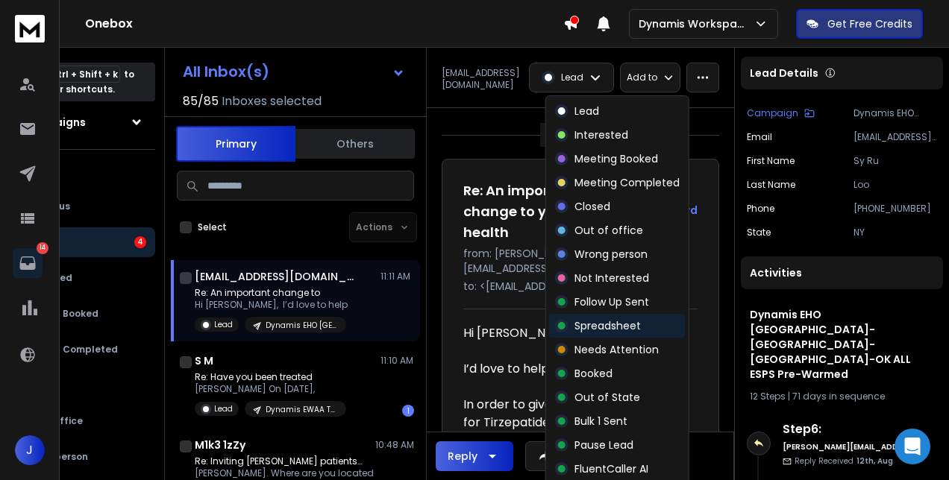
click at [621, 326] on p "Spreadsheet" at bounding box center [607, 325] width 66 height 15
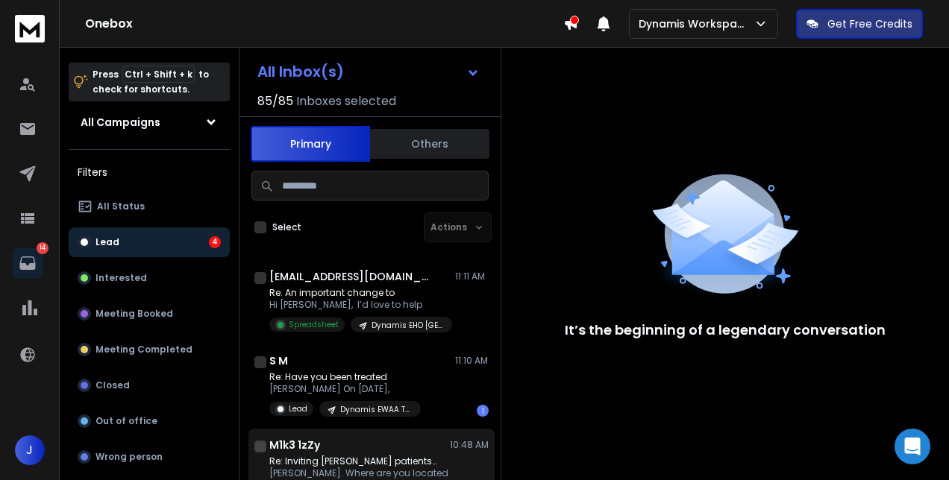
scroll to position [164, 0]
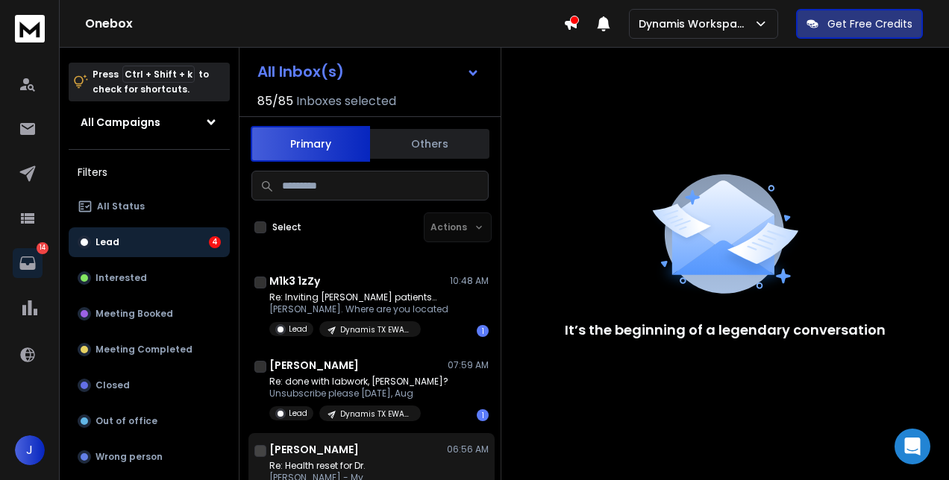
click at [386, 456] on div "[PERSON_NAME] 06:56 AM" at bounding box center [378, 449] width 219 height 15
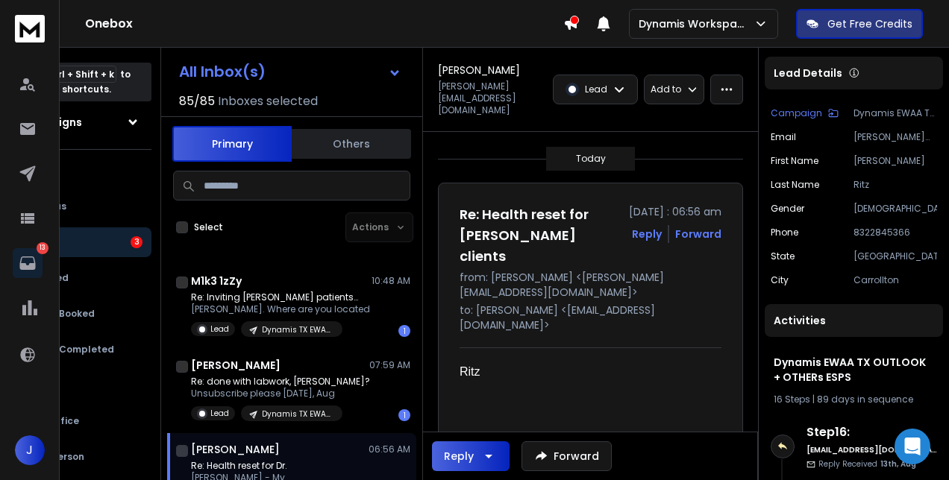
scroll to position [0, 124]
click at [853, 183] on p "Ritz" at bounding box center [895, 185] width 84 height 12
click at [859, 161] on p "[PERSON_NAME]" at bounding box center [895, 161] width 84 height 12
click at [864, 233] on p "8322845366" at bounding box center [895, 233] width 84 height 12
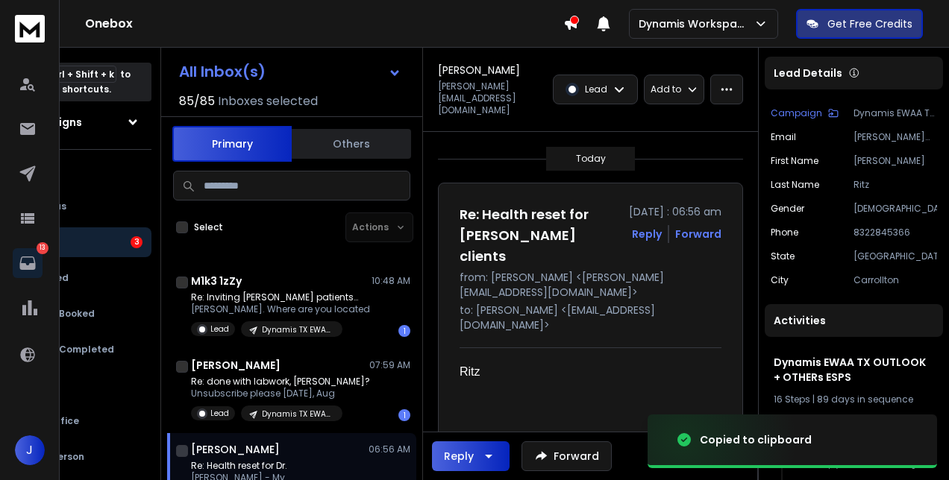
click at [597, 84] on p "Lead" at bounding box center [596, 90] width 22 height 12
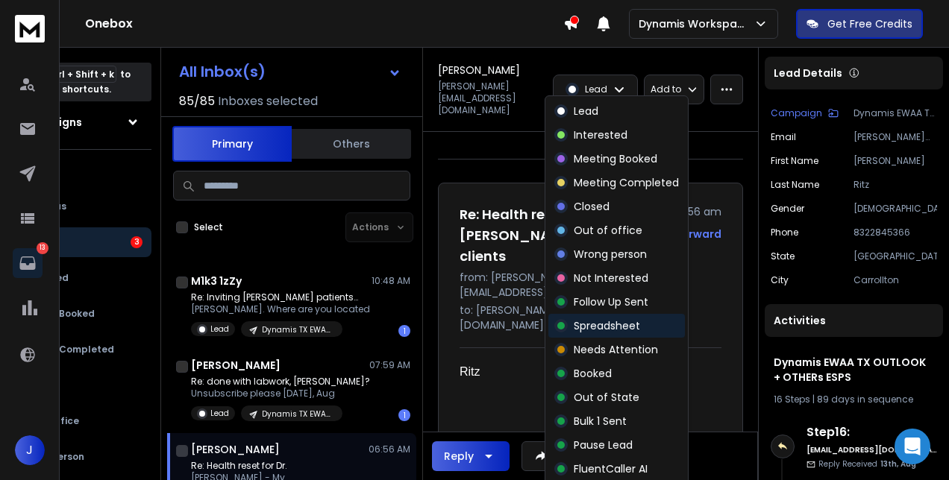
click at [630, 329] on p "Spreadsheet" at bounding box center [606, 325] width 66 height 15
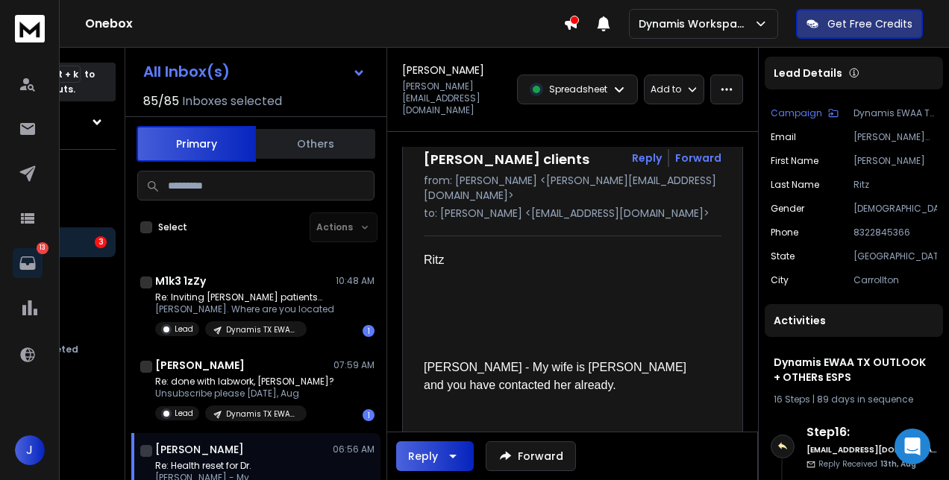
scroll to position [75, 0]
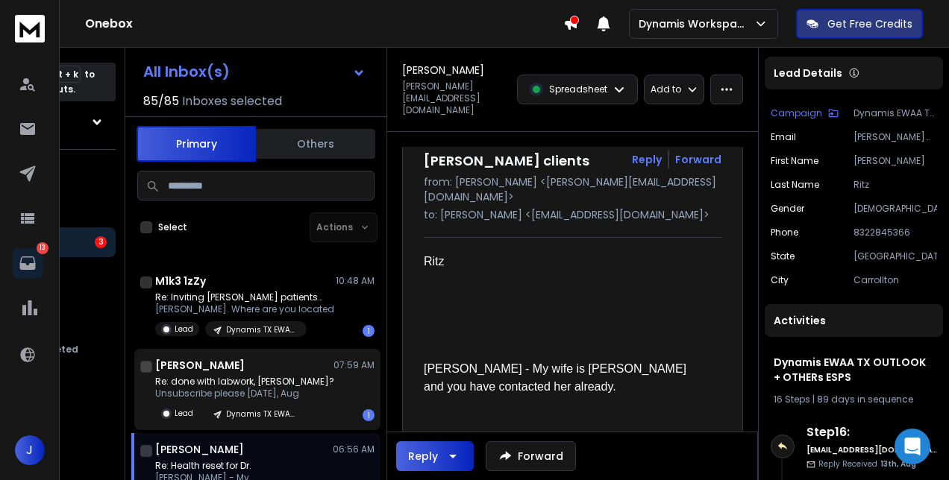
click at [301, 373] on div "[PERSON_NAME] 07:59 AM Re: done with labwork, [PERSON_NAME]? Unsubscribe please…" at bounding box center [264, 389] width 219 height 63
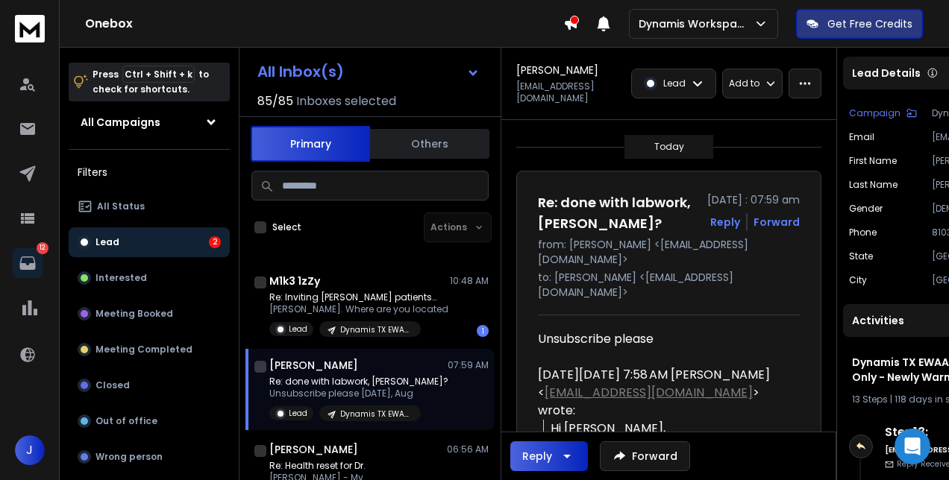
scroll to position [11, 160]
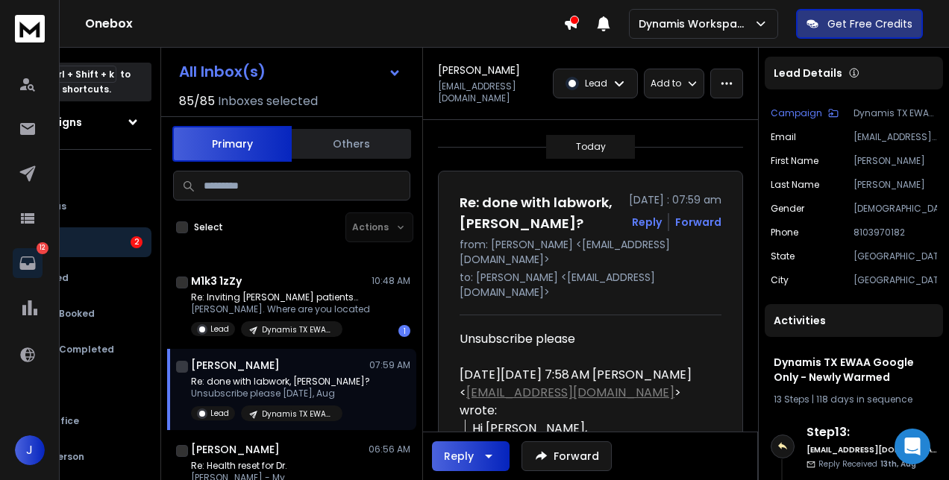
click at [720, 77] on icon "button" at bounding box center [726, 83] width 13 height 13
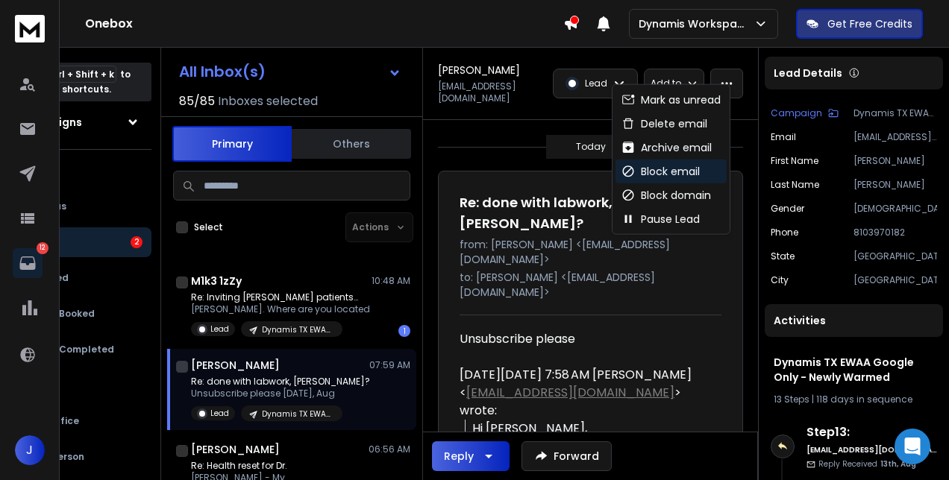
click at [701, 166] on div "Block email" at bounding box center [670, 172] width 111 height 24
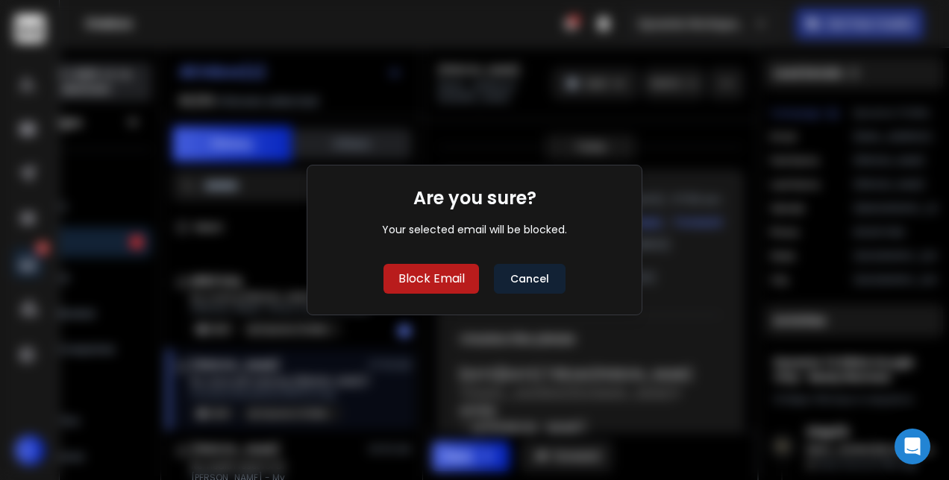
click at [439, 279] on button "Block Email" at bounding box center [430, 279] width 95 height 30
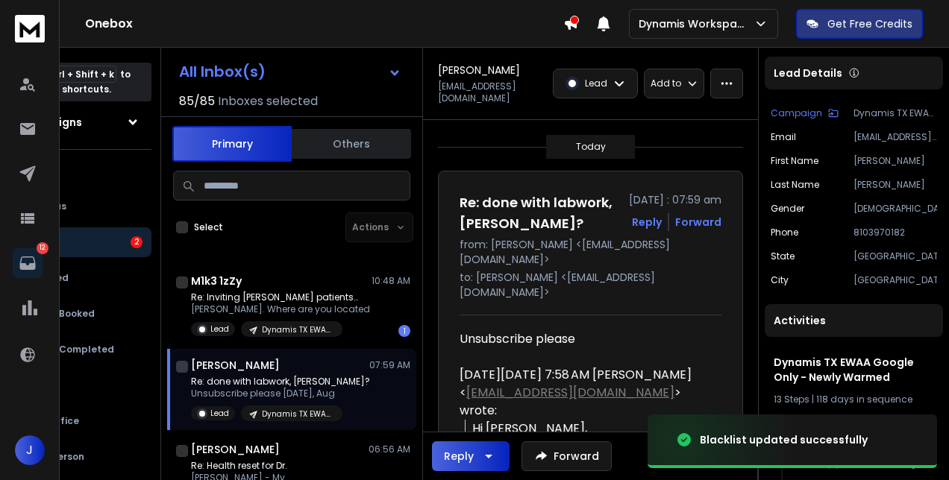
click at [720, 77] on icon "button" at bounding box center [726, 83] width 13 height 13
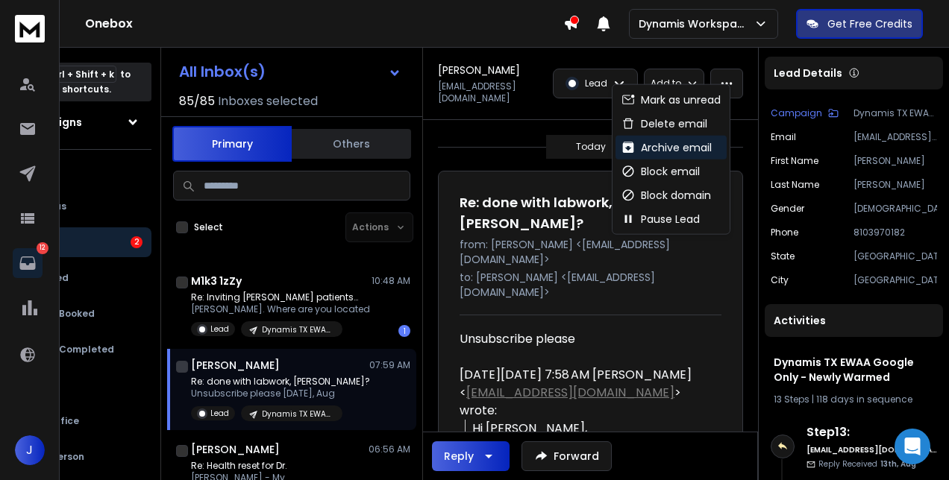
click at [685, 149] on div "Archive email" at bounding box center [666, 147] width 90 height 15
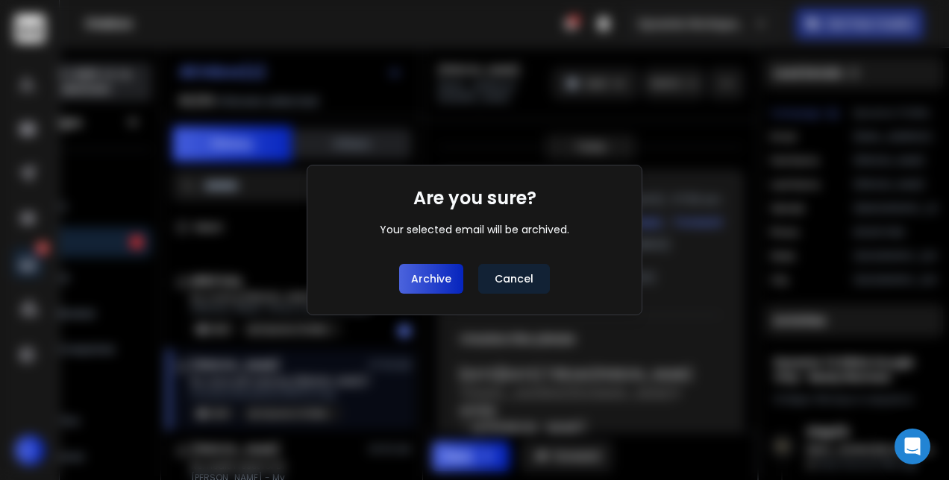
click at [436, 272] on p "archive" at bounding box center [431, 278] width 40 height 15
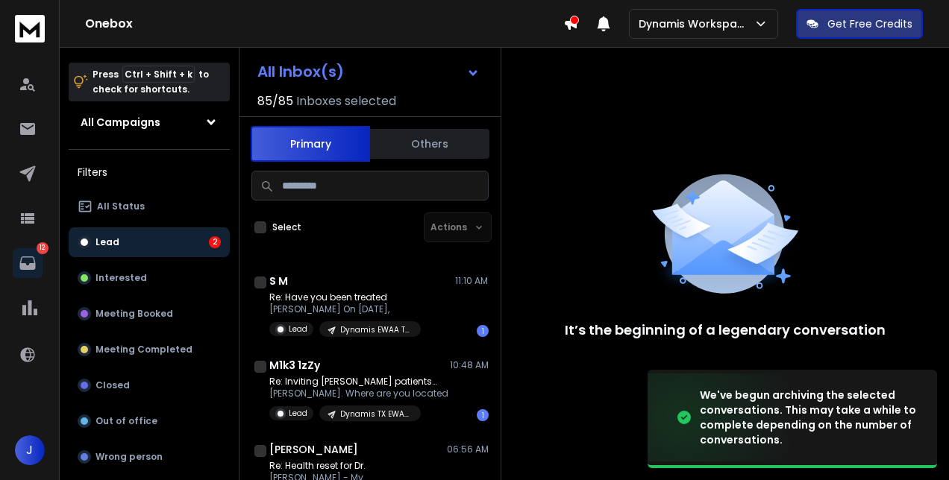
scroll to position [0, 0]
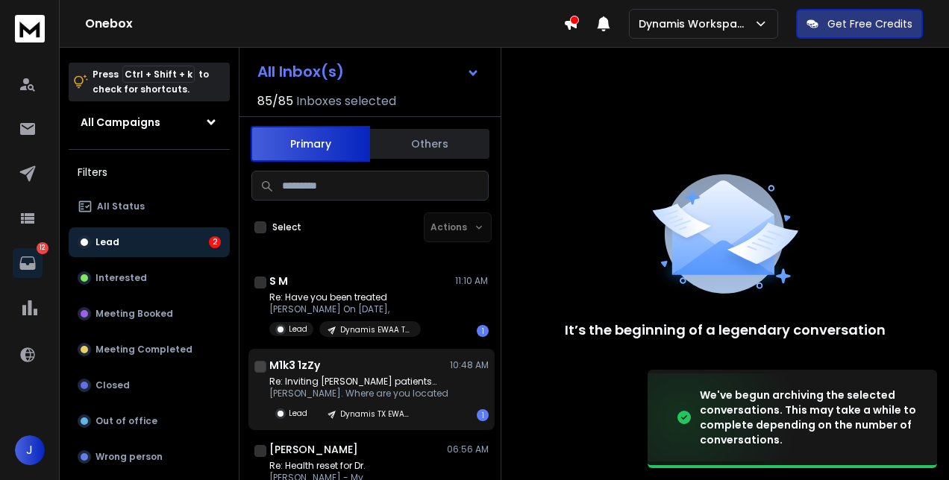
click at [433, 392] on div "Re: Inviting [PERSON_NAME] patients… [GEOGRAPHIC_DATA]. Where are you located L…" at bounding box center [378, 398] width 219 height 45
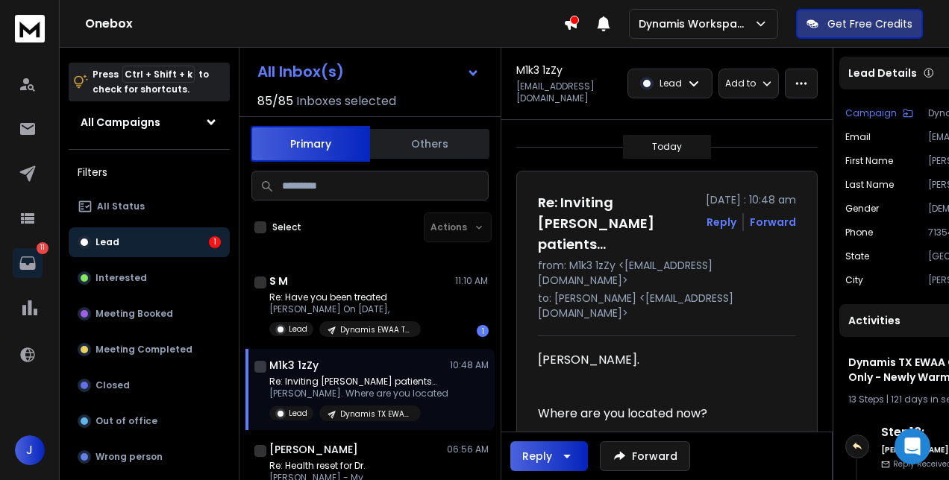
scroll to position [0, 134]
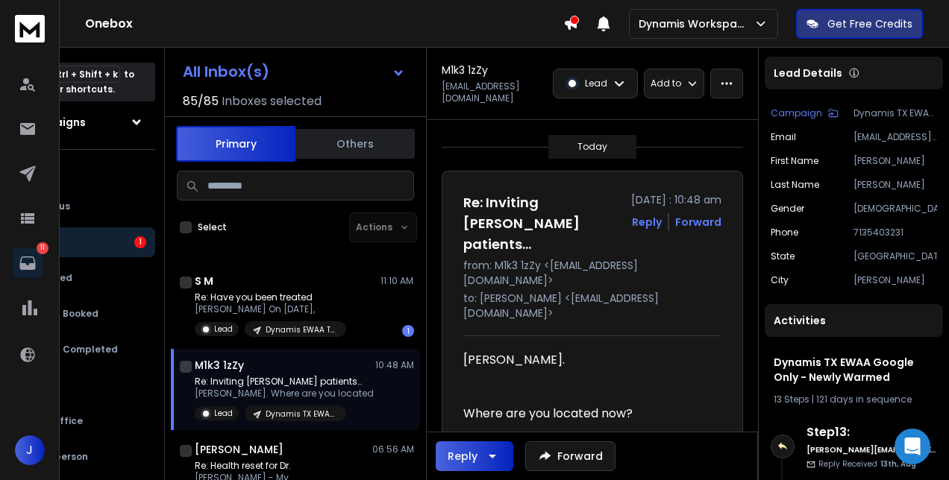
click at [853, 183] on p "[PERSON_NAME]" at bounding box center [895, 185] width 84 height 12
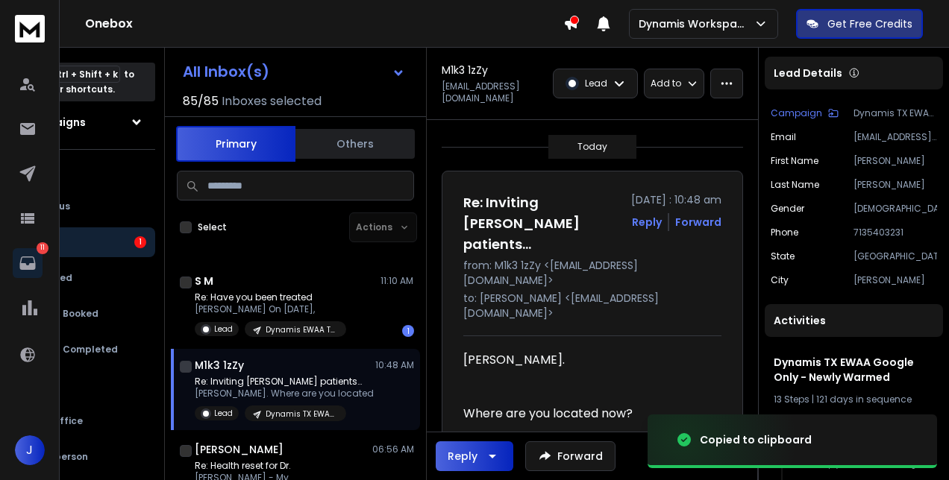
click at [853, 158] on p "[PERSON_NAME]" at bounding box center [895, 161] width 84 height 12
click at [853, 233] on p "7135403231" at bounding box center [895, 233] width 84 height 12
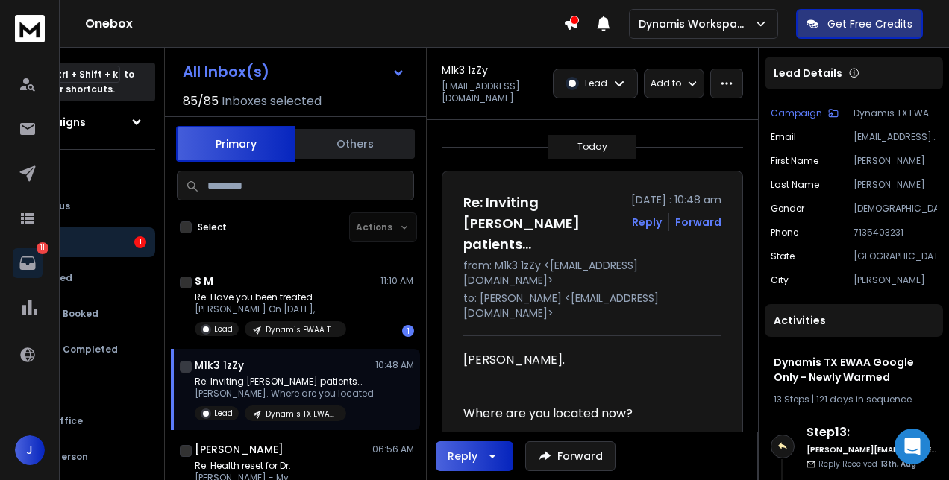
click at [483, 462] on icon "button" at bounding box center [492, 456] width 18 height 18
click at [407, 391] on p "Reply" at bounding box center [414, 389] width 28 height 15
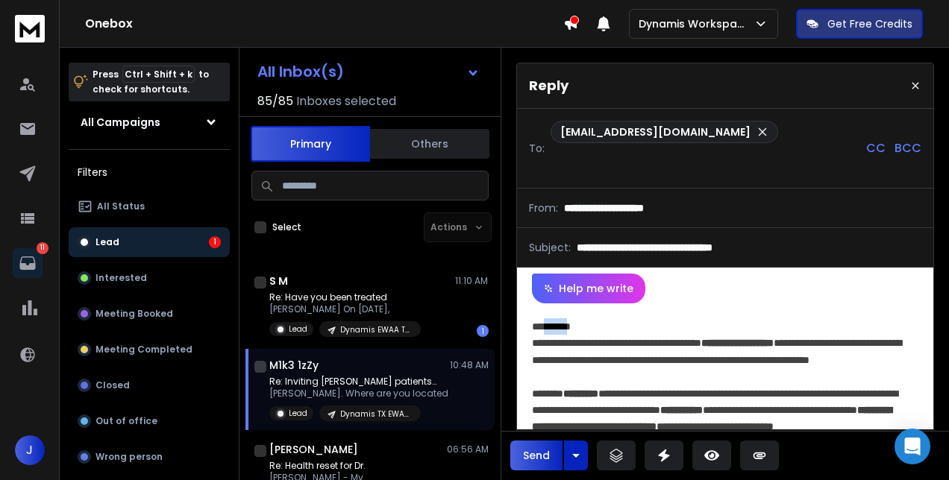
drag, startPoint x: 576, startPoint y: 326, endPoint x: 544, endPoint y: 327, distance: 32.1
click at [544, 327] on p "**********" at bounding box center [717, 326] width 371 height 16
click at [532, 342] on p "**********" at bounding box center [717, 360] width 371 height 50
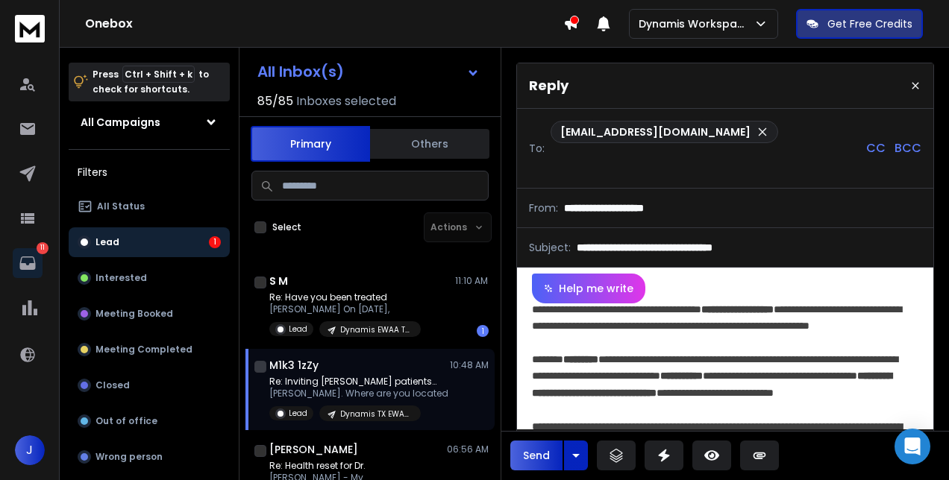
scroll to position [75, 0]
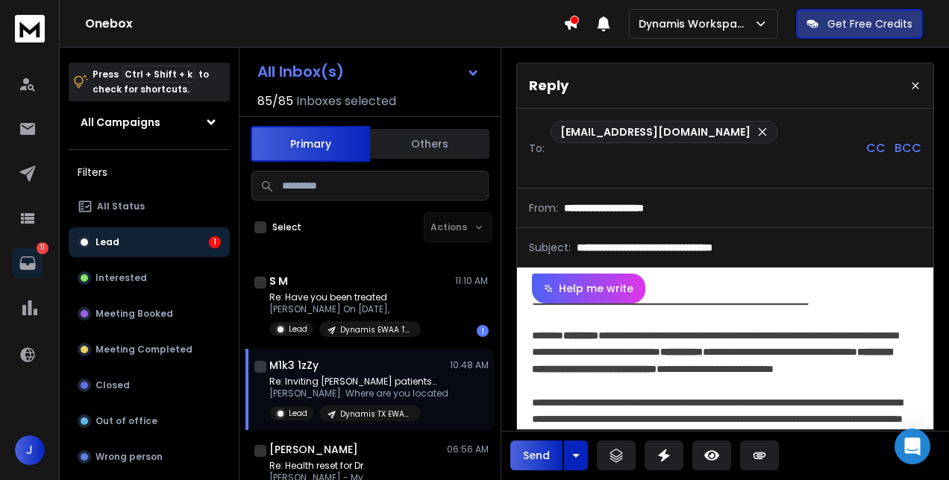
click at [532, 334] on p "**********" at bounding box center [717, 360] width 371 height 67
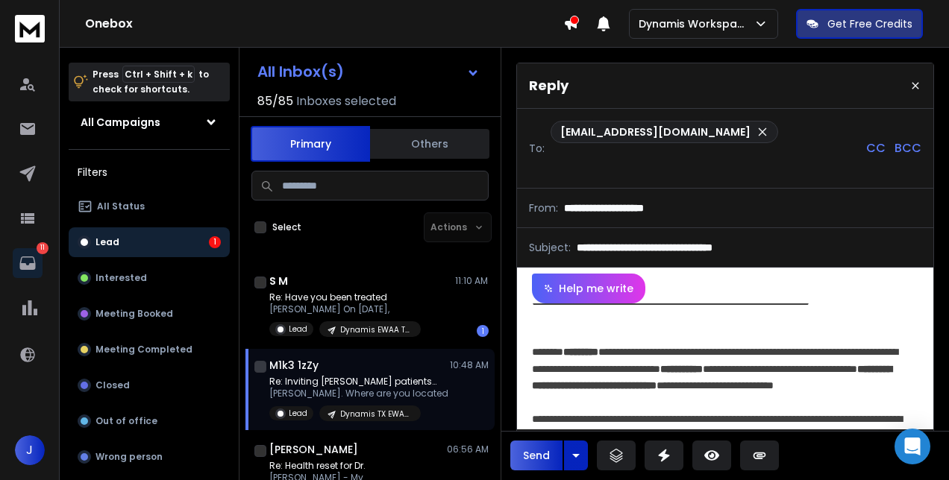
scroll to position [149, 0]
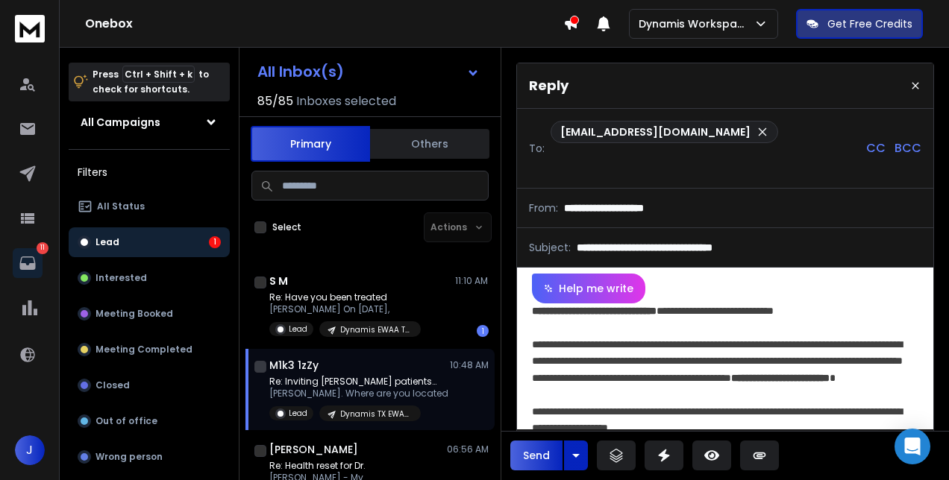
click at [532, 345] on p "**********" at bounding box center [717, 369] width 371 height 67
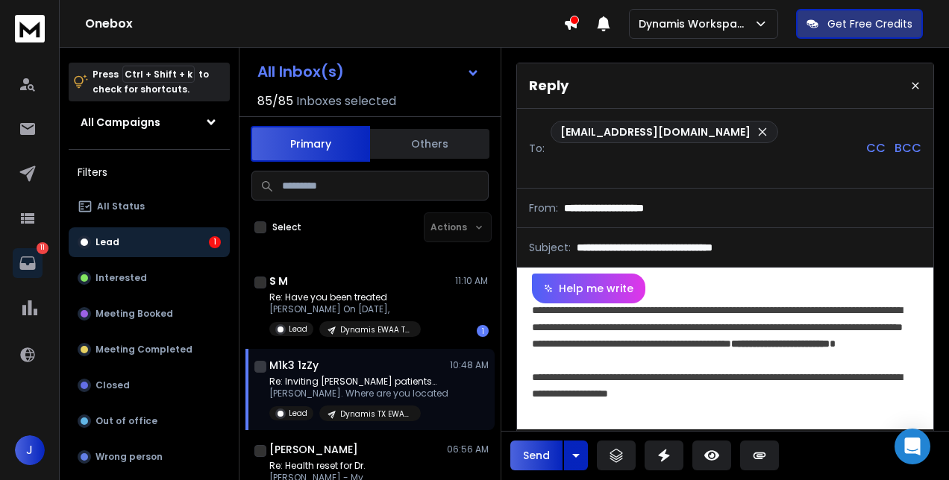
scroll to position [224, 0]
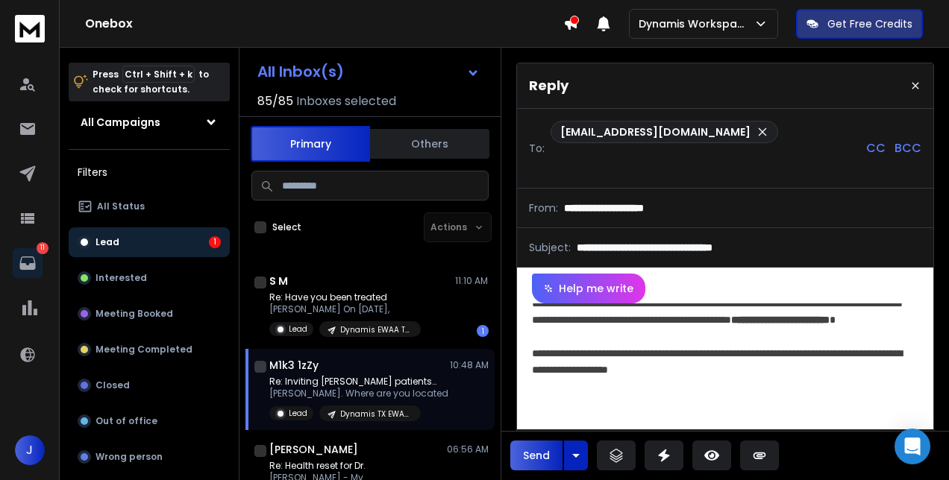
click at [535, 353] on p "**********" at bounding box center [717, 362] width 371 height 34
click at [529, 350] on div "**********" at bounding box center [723, 367] width 412 height 126
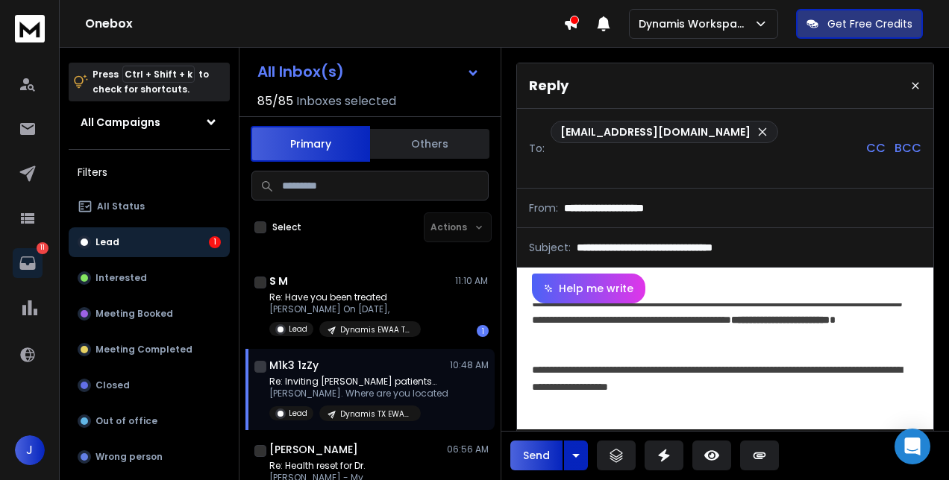
click at [729, 392] on p "**********" at bounding box center [717, 379] width 371 height 34
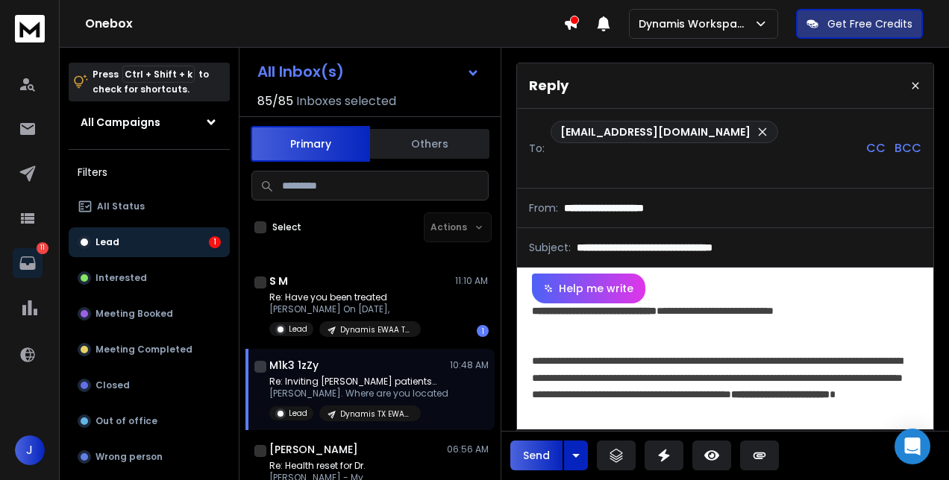
scroll to position [75, 0]
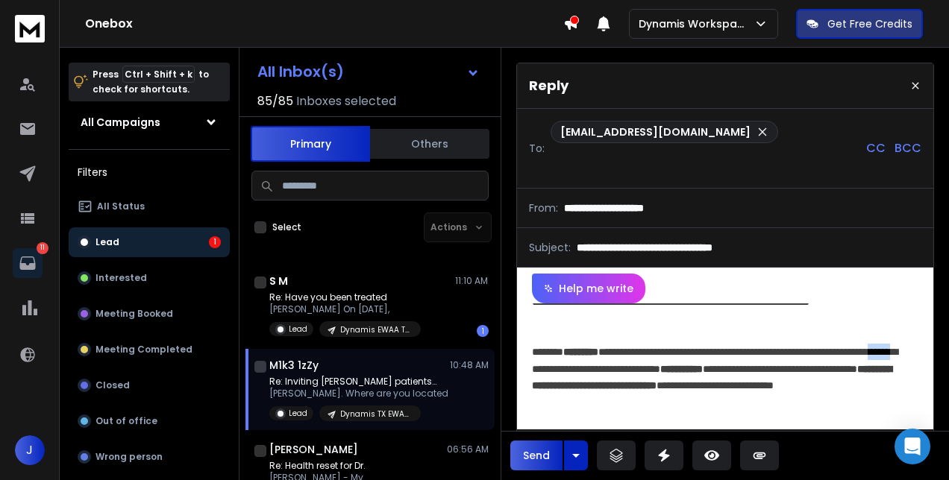
drag, startPoint x: 591, startPoint y: 369, endPoint x: 567, endPoint y: 376, distance: 25.5
click at [567, 376] on p "**********" at bounding box center [717, 377] width 371 height 67
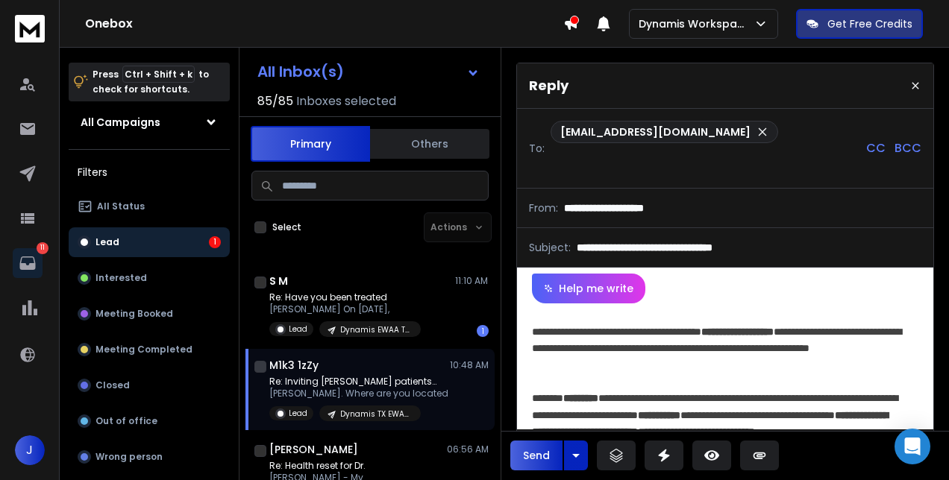
scroll to position [0, 0]
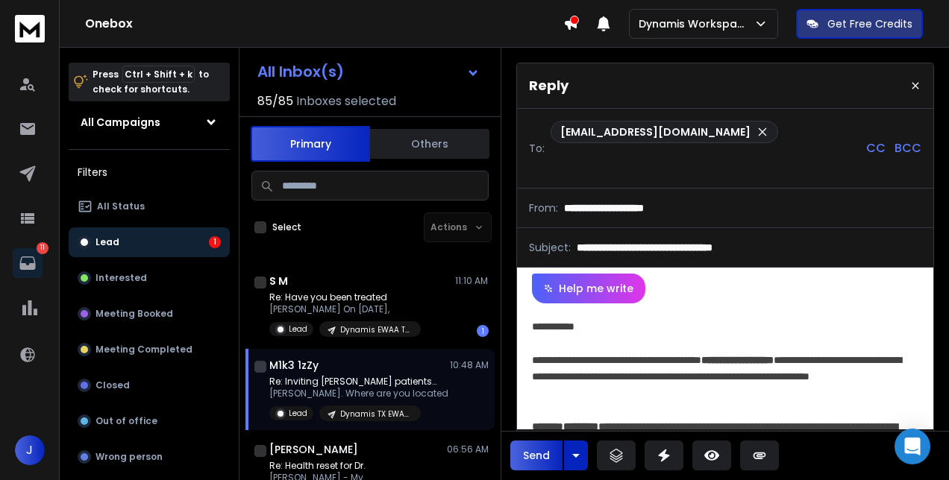
click at [527, 452] on button "Send" at bounding box center [536, 456] width 52 height 30
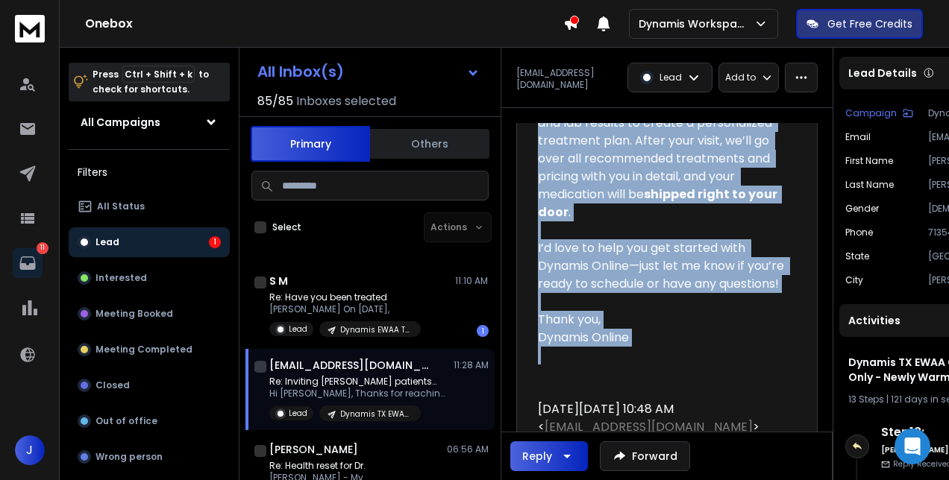
scroll to position [522, 0]
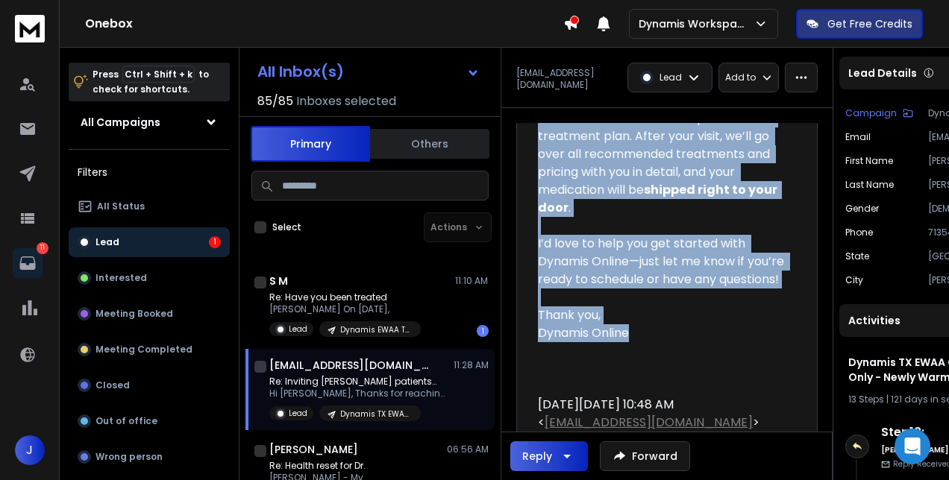
drag, startPoint x: 534, startPoint y: 221, endPoint x: 659, endPoint y: 260, distance: 130.2
copy div "Hi [PERSON_NAME], Thanks for reaching out! Dynamis Online is a fully online cli…"
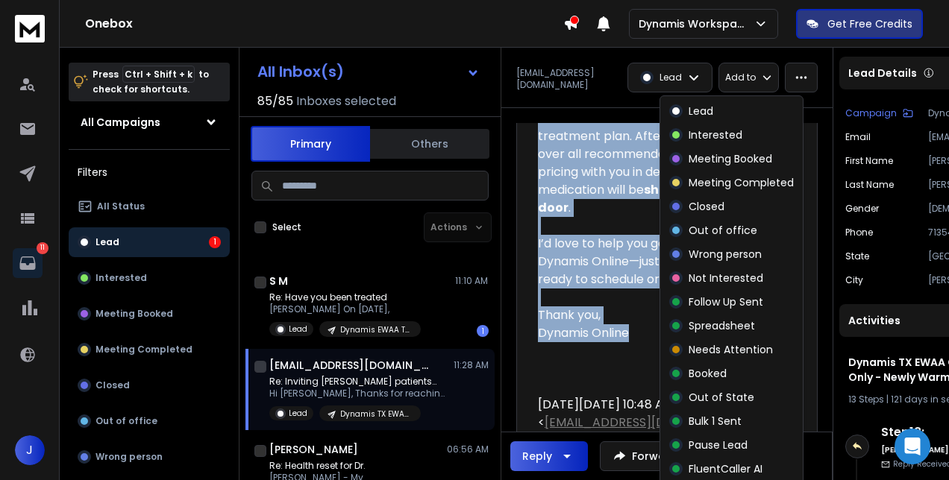
click at [700, 78] on icon at bounding box center [694, 78] width 12 height 12
click at [721, 330] on p "Spreadsheet" at bounding box center [721, 325] width 66 height 15
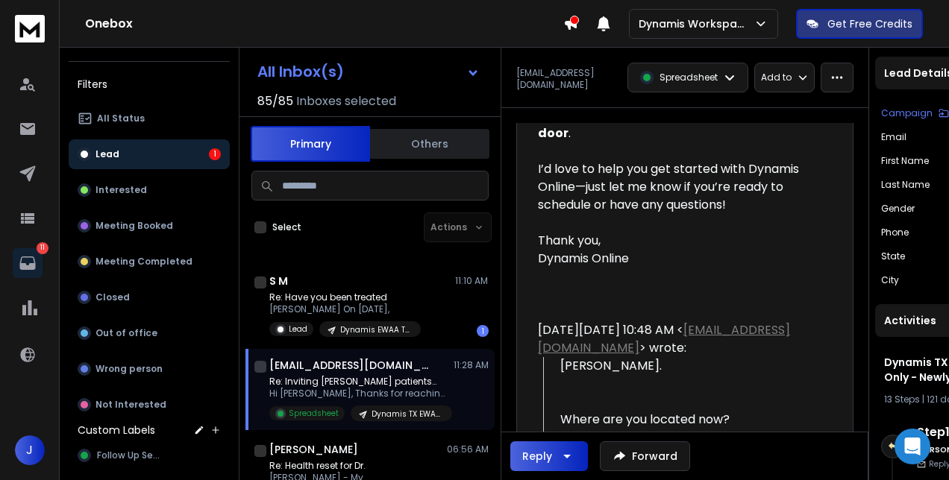
scroll to position [224, 0]
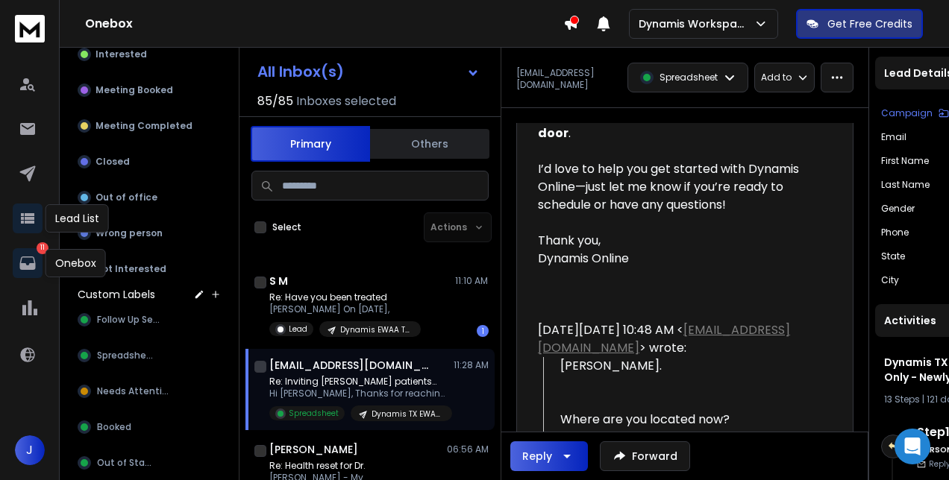
click at [22, 219] on icon at bounding box center [27, 218] width 13 height 10
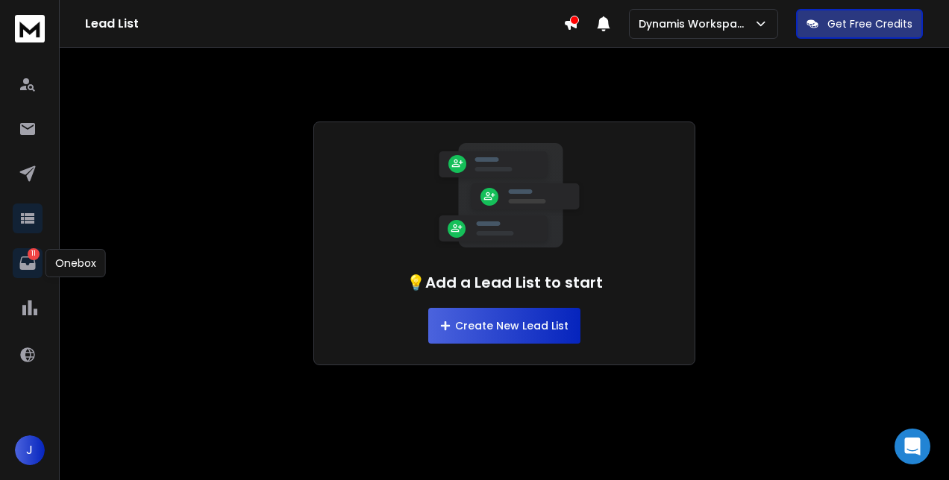
click at [34, 269] on icon at bounding box center [28, 263] width 18 height 18
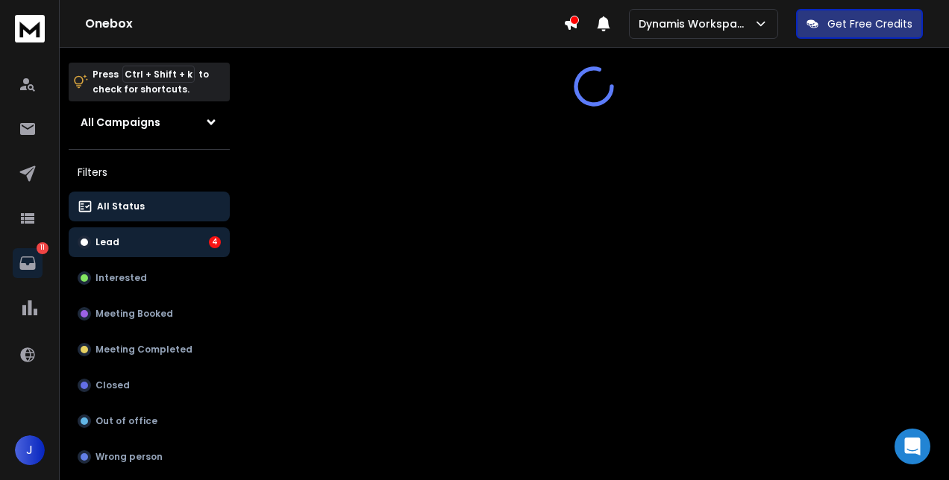
click at [153, 242] on button "Lead 4" at bounding box center [149, 242] width 161 height 30
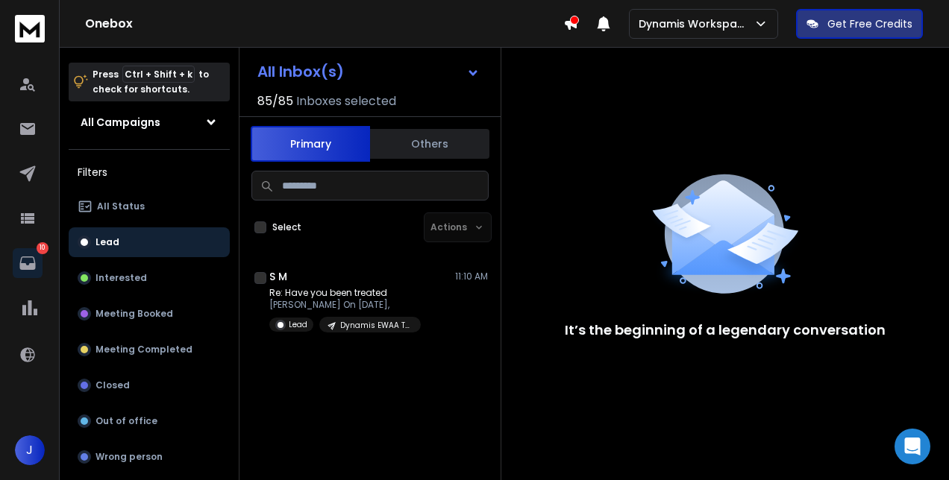
click at [145, 191] on div "Press Ctrl + Shift + k to check for shortcuts. All Campaigns All Campaigns Filt…" at bounding box center [149, 288] width 179 height 480
click at [134, 209] on p "All Status" at bounding box center [121, 207] width 48 height 12
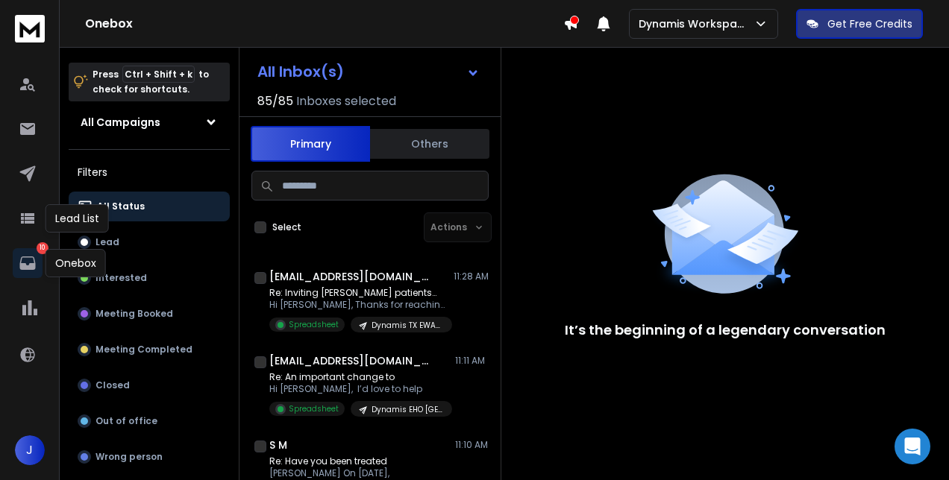
click at [28, 257] on icon at bounding box center [27, 263] width 16 height 13
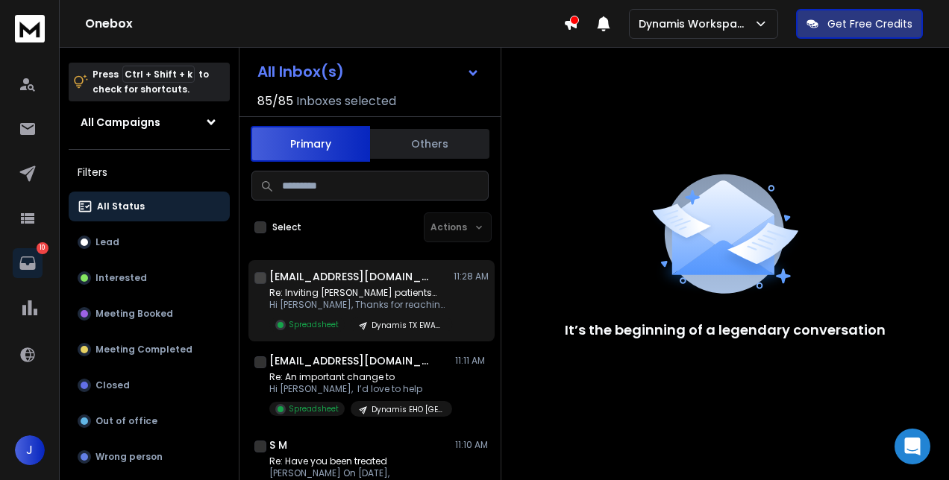
click at [426, 296] on p "Re: Inviting [PERSON_NAME] patients…" at bounding box center [358, 293] width 179 height 12
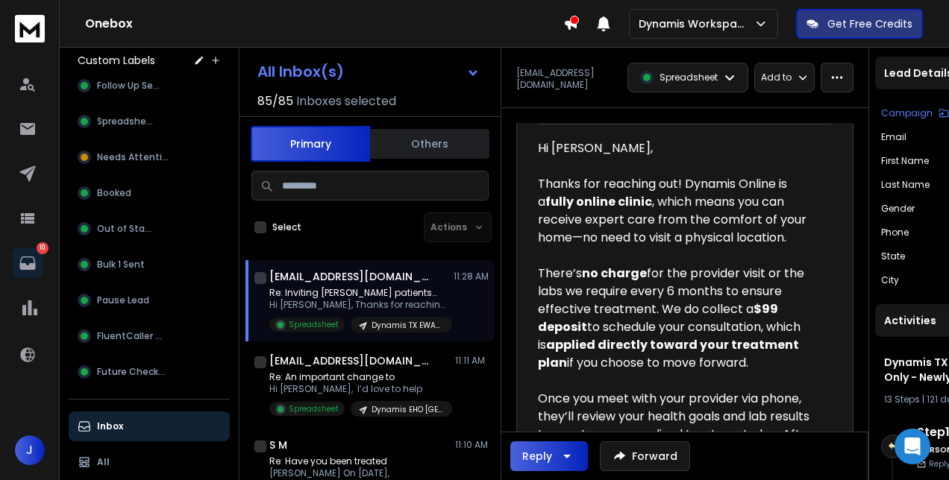
scroll to position [597, 0]
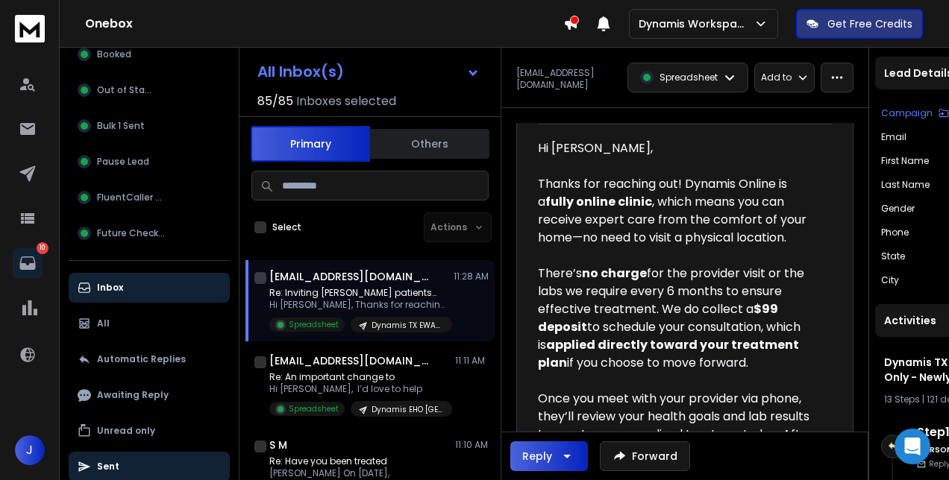
click at [122, 464] on button "Sent" at bounding box center [149, 467] width 161 height 30
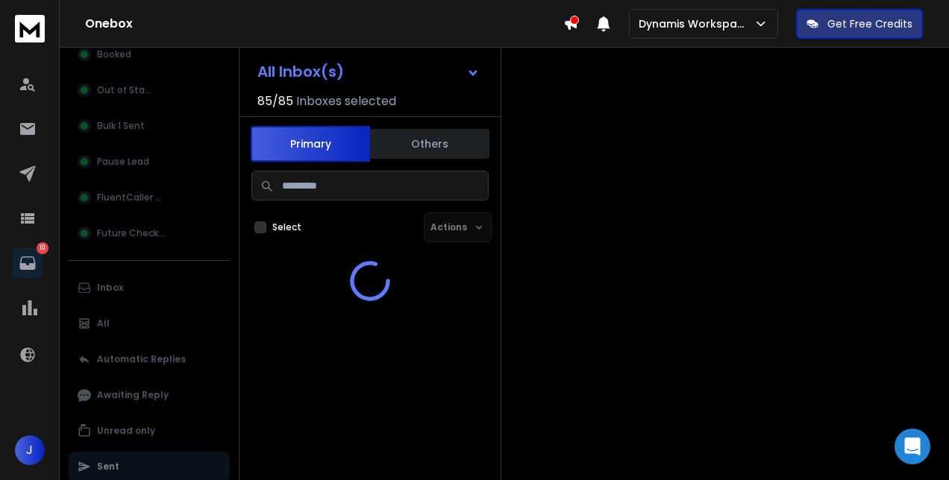
scroll to position [0, 0]
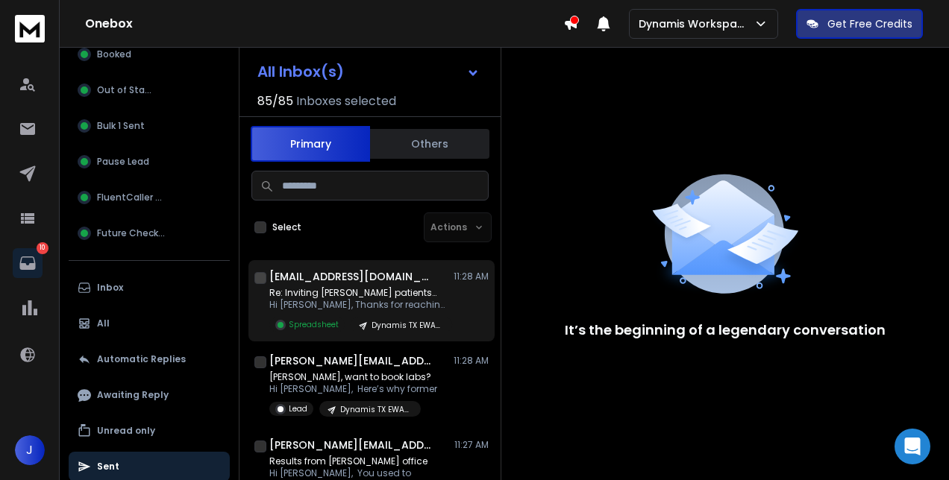
click at [455, 298] on div "Re: Inviting [PERSON_NAME] patients… Hi [PERSON_NAME], Thanks for reaching out!…" at bounding box center [378, 309] width 219 height 45
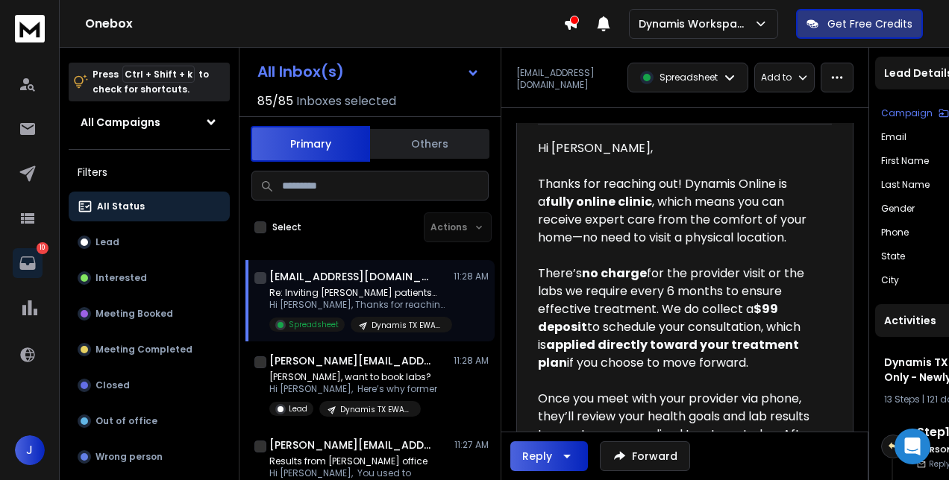
click at [148, 190] on div "Press Ctrl + Shift + k to check for shortcuts. All Campaigns All Campaigns Filt…" at bounding box center [149, 288] width 179 height 480
click at [148, 205] on button "All Status" at bounding box center [149, 207] width 161 height 30
click at [146, 254] on button "Lead" at bounding box center [149, 242] width 161 height 30
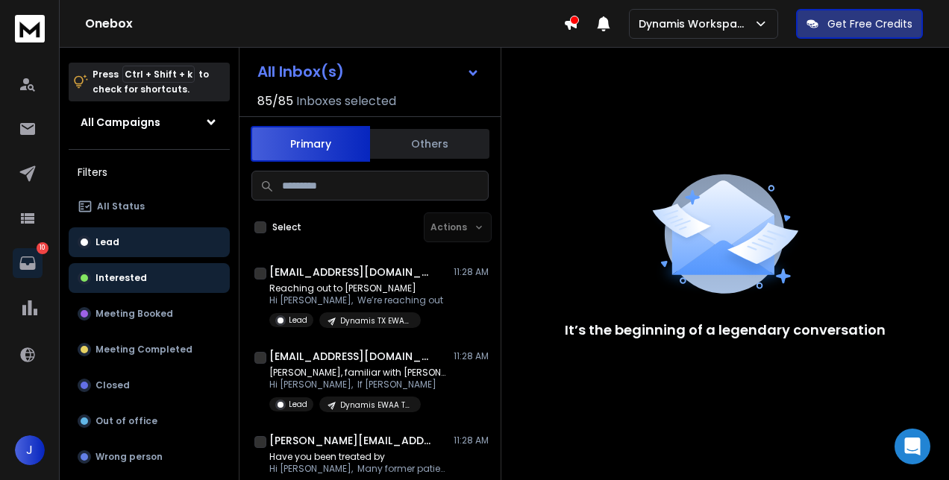
scroll to position [746, 0]
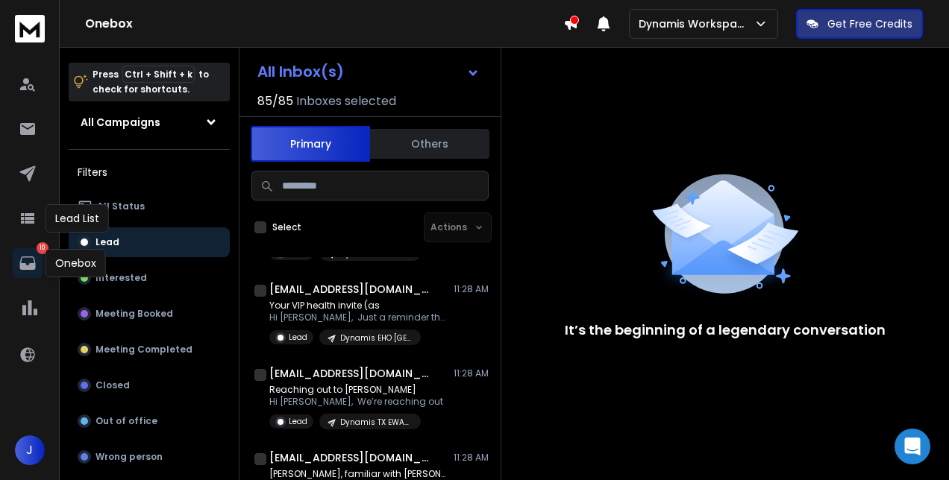
click at [1, 198] on div "10 J" at bounding box center [30, 240] width 60 height 480
drag, startPoint x: 18, startPoint y: 213, endPoint x: 22, endPoint y: 223, distance: 10.7
click at [18, 213] on link at bounding box center [28, 219] width 30 height 30
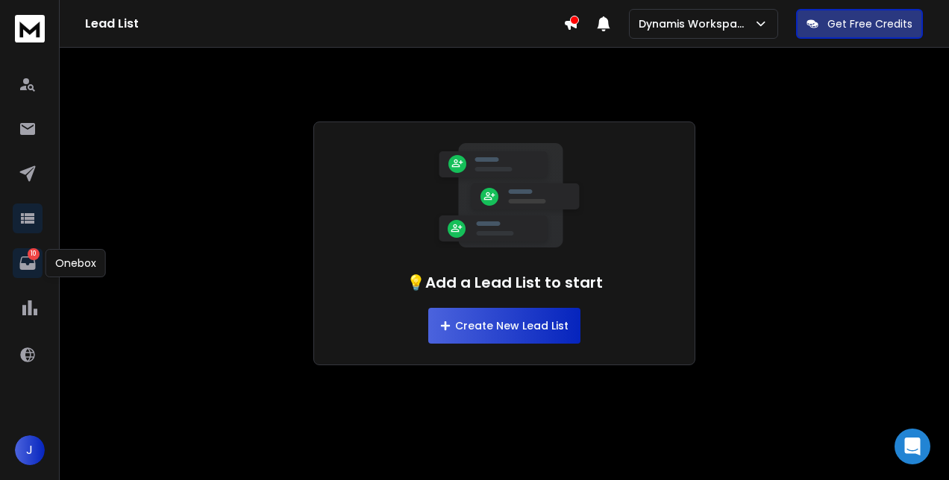
click at [28, 261] on icon at bounding box center [28, 263] width 18 height 18
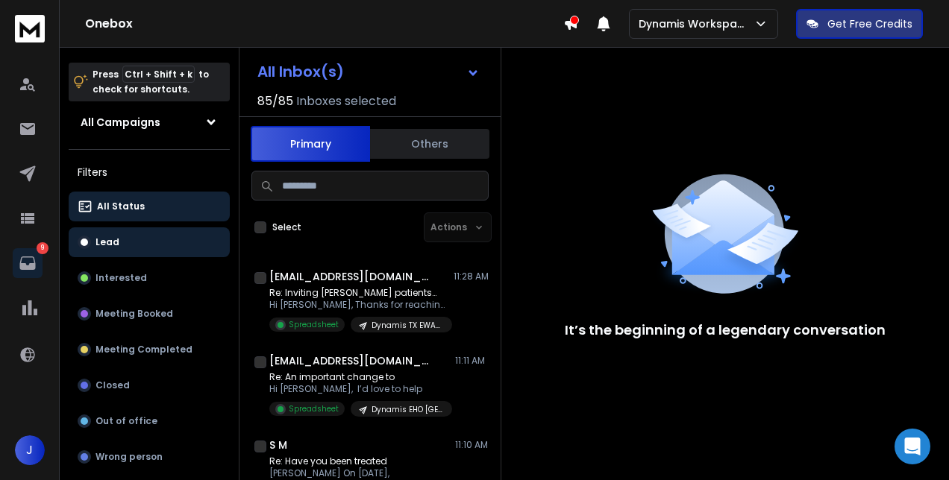
click at [164, 237] on button "Lead" at bounding box center [149, 242] width 161 height 30
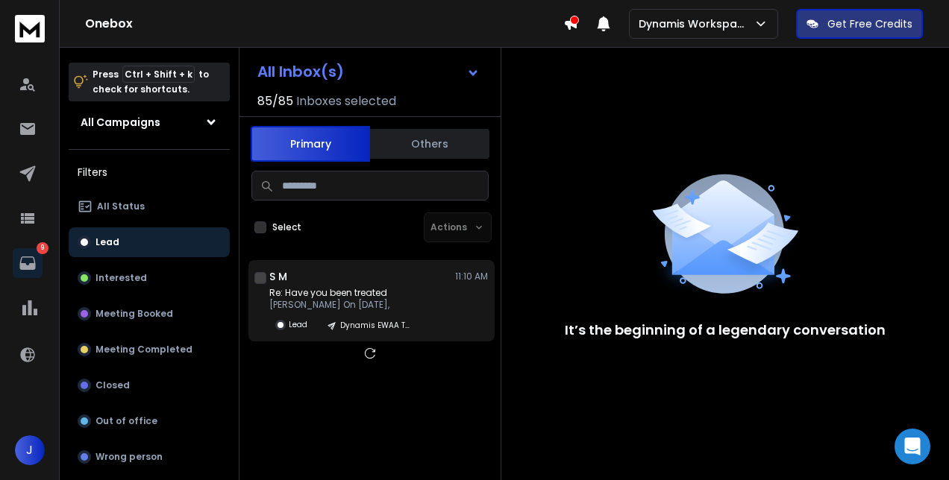
click at [441, 298] on div "Re: Have you been treated [PERSON_NAME] On [DATE], Lead Dynamis EWAA TX OUTLOOK…" at bounding box center [378, 309] width 219 height 45
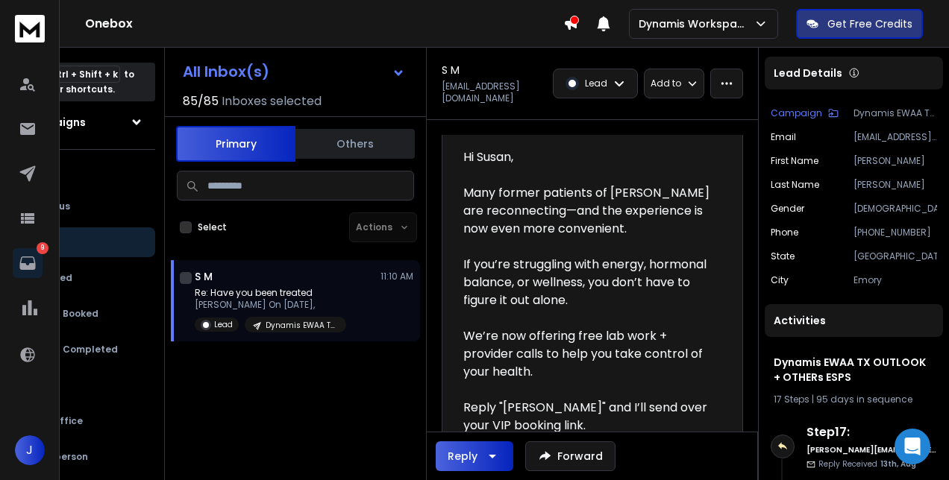
scroll to position [0, 113]
click at [864, 180] on p "[PERSON_NAME]" at bounding box center [895, 185] width 84 height 12
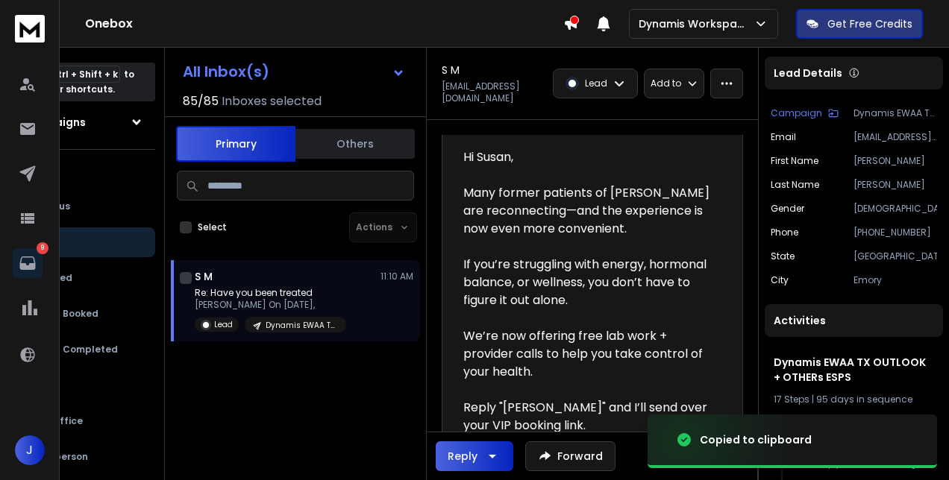
click at [607, 69] on div "Lead" at bounding box center [595, 83] width 84 height 28
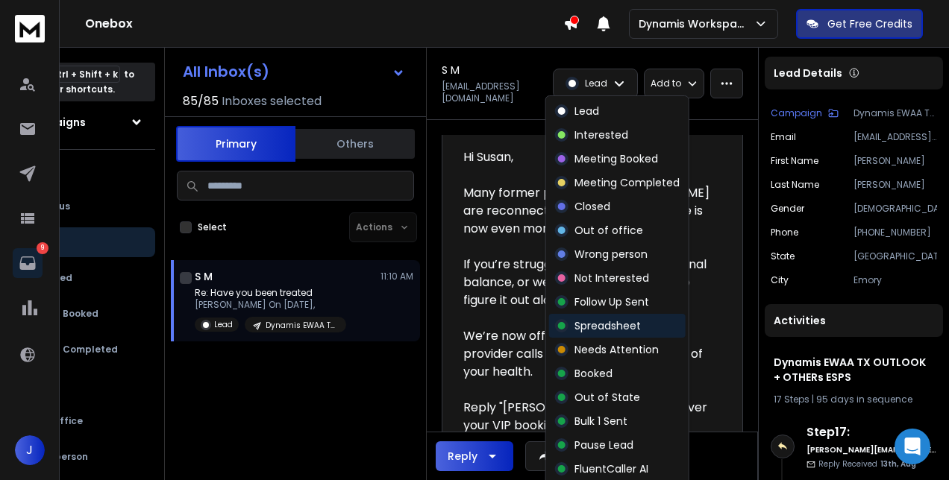
click at [631, 329] on p "Spreadsheet" at bounding box center [607, 325] width 66 height 15
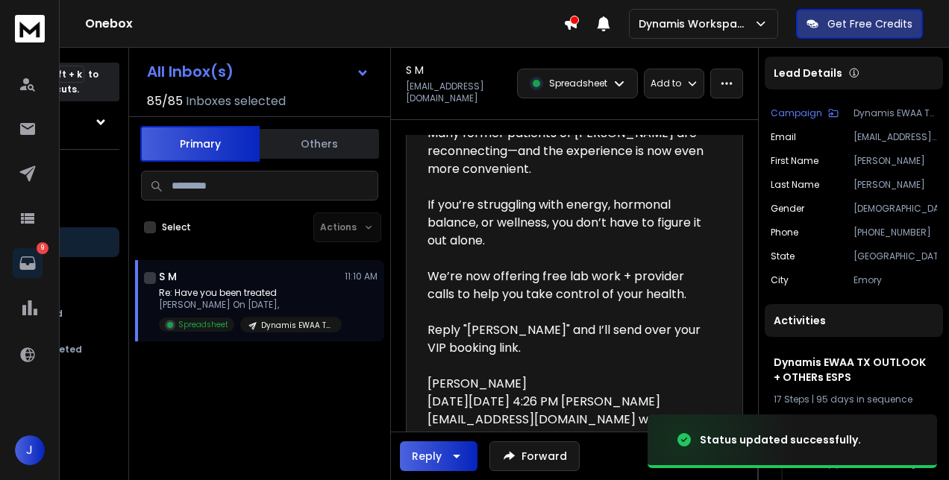
scroll to position [277, 0]
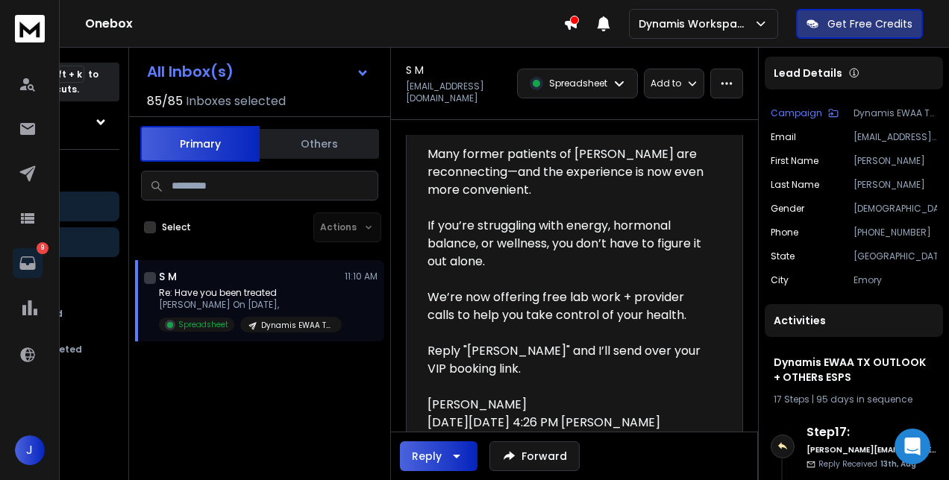
click at [89, 216] on button "All Status" at bounding box center [38, 207] width 161 height 30
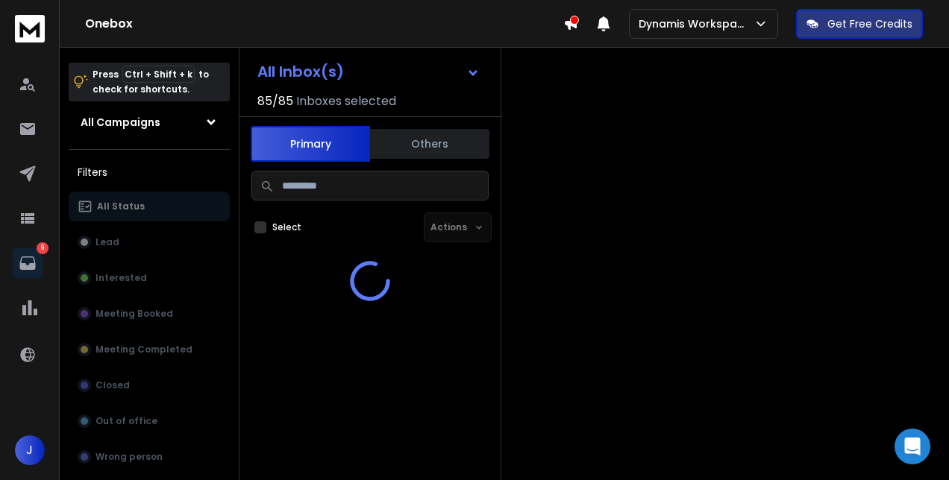
click at [350, 192] on input at bounding box center [369, 186] width 237 height 30
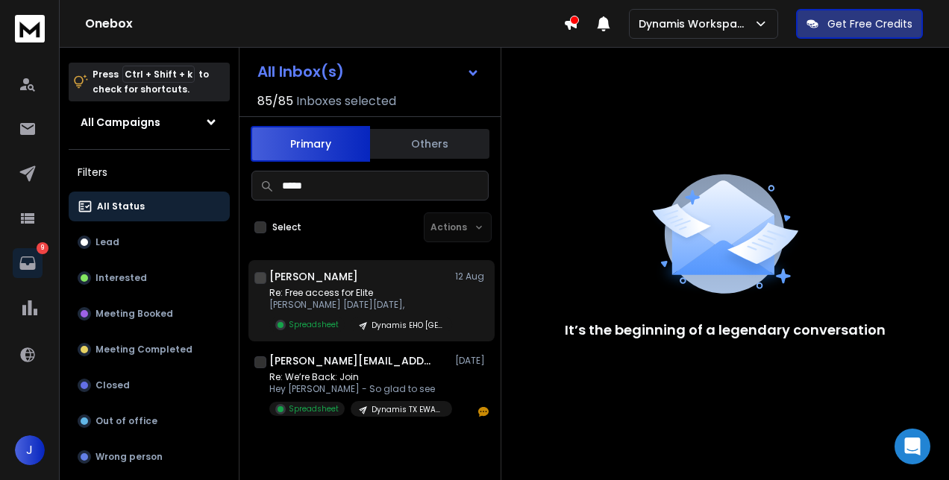
click at [401, 286] on div "[PERSON_NAME] [DATE] Re: Free access for Elite [PERSON_NAME] [DATE][DATE], Spre…" at bounding box center [378, 300] width 219 height 63
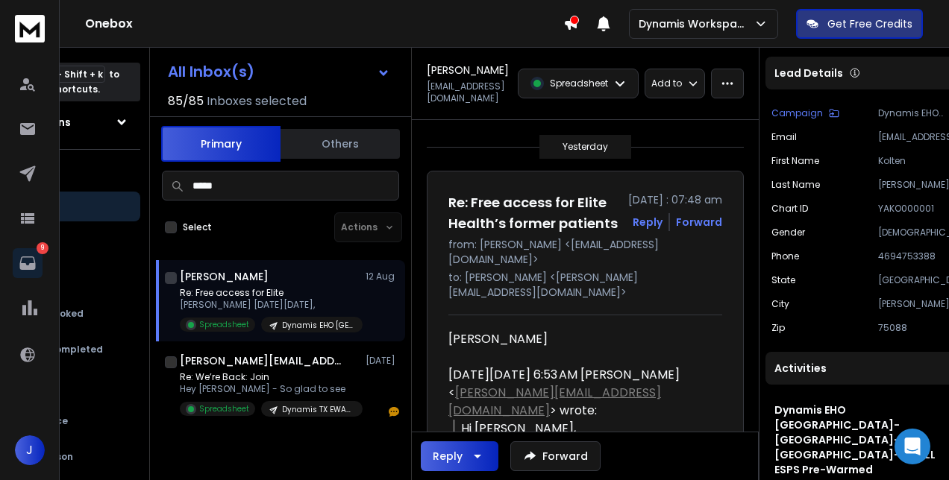
scroll to position [0, 172]
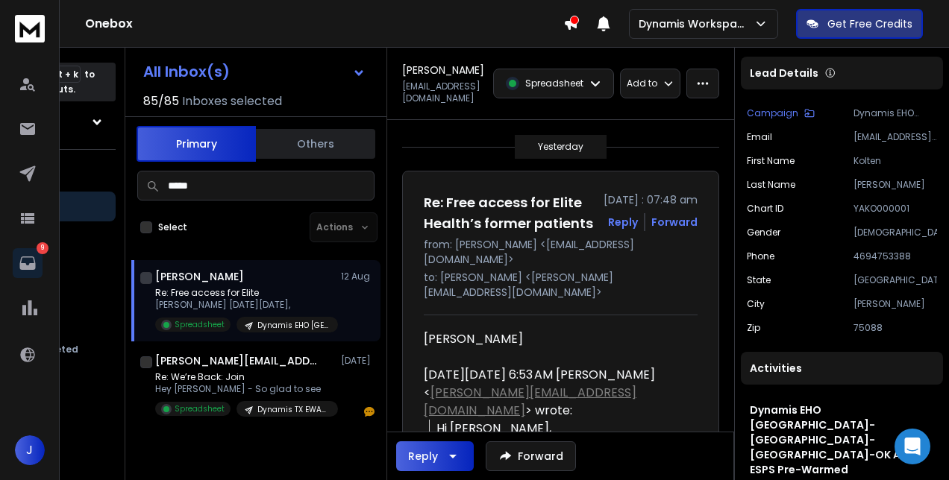
click at [152, 189] on input "*****" at bounding box center [255, 186] width 237 height 30
click at [154, 186] on input "*****" at bounding box center [255, 186] width 237 height 30
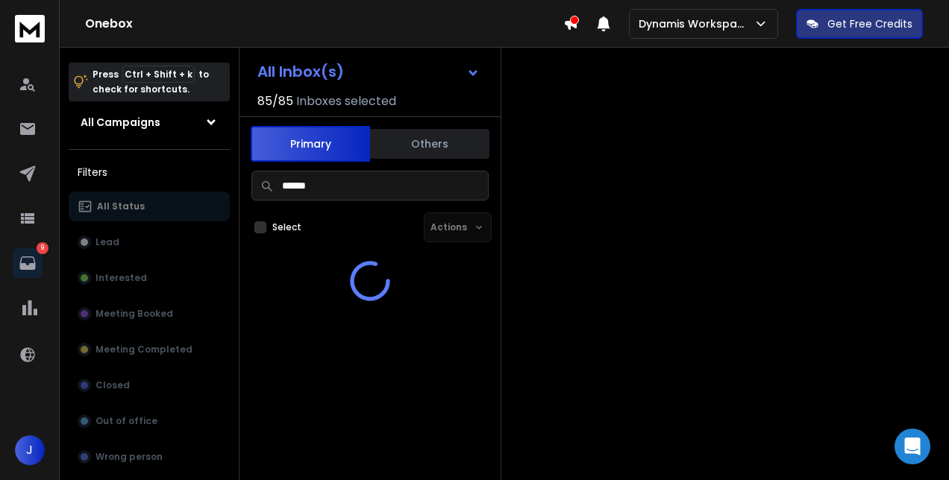
scroll to position [0, 0]
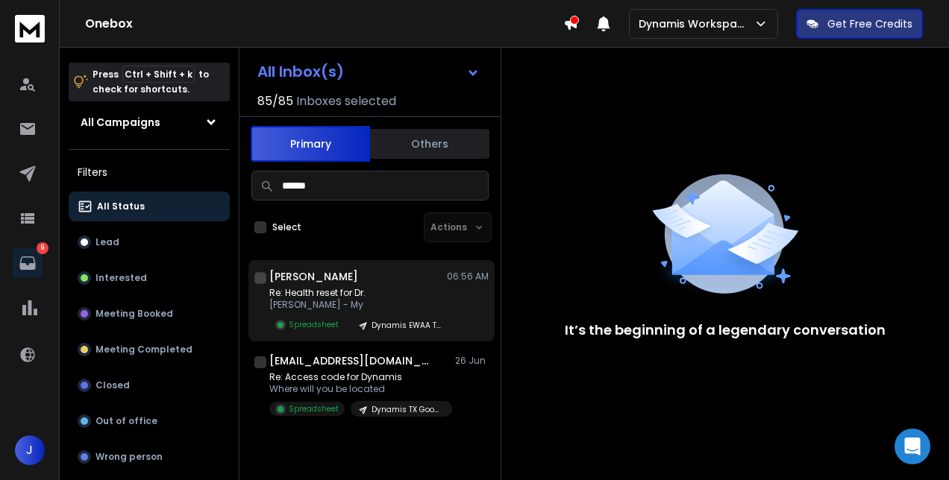
click at [371, 282] on div "[PERSON_NAME] 06:56 AM" at bounding box center [378, 276] width 219 height 15
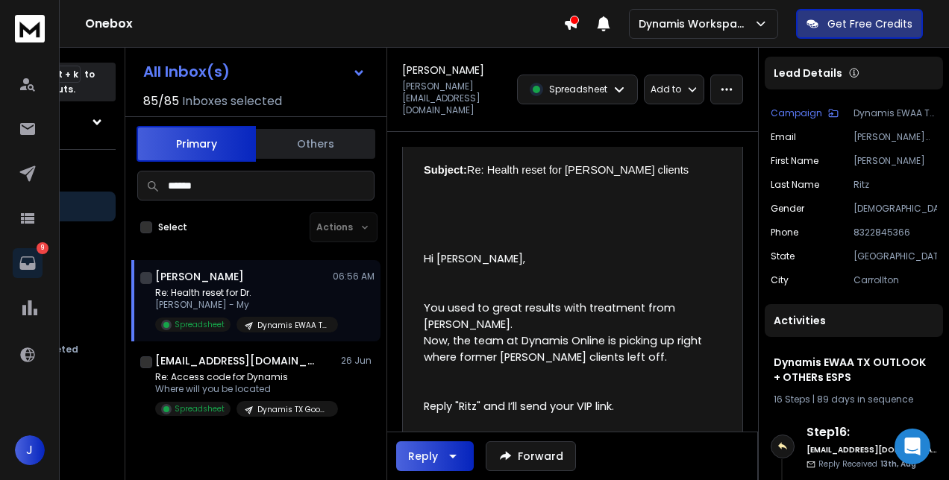
scroll to position [522, 0]
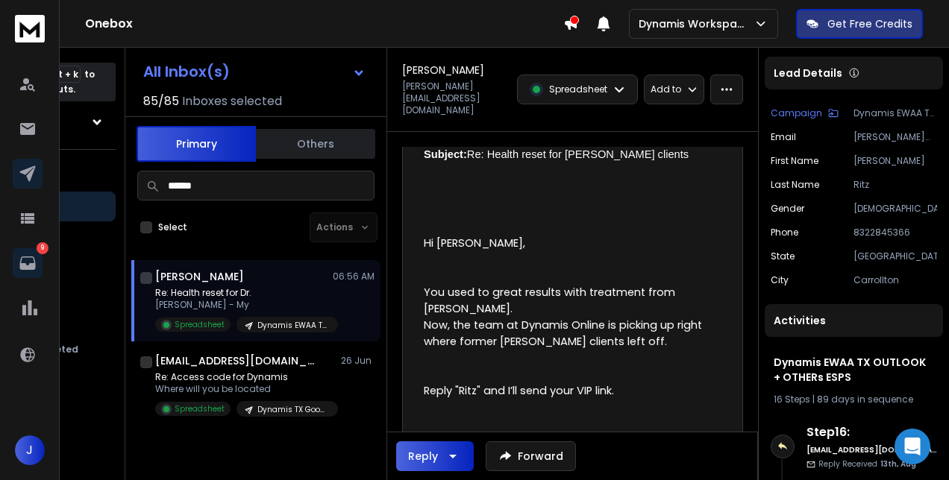
drag, startPoint x: 182, startPoint y: 188, endPoint x: 24, endPoint y: 179, distance: 158.4
click at [72, 182] on div "Press Ctrl + Shift + k to check for shortcuts. All Campaigns All Campaigns Filt…" at bounding box center [390, 288] width 889 height 480
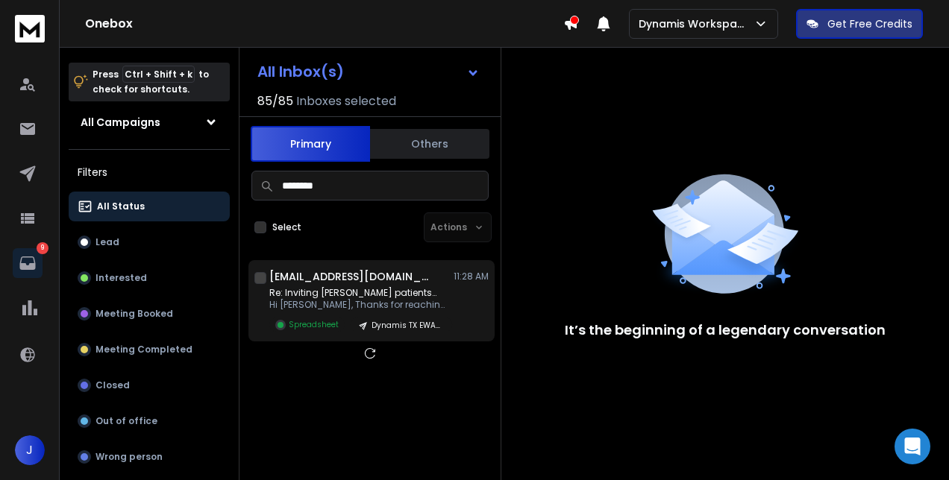
type input "********"
click at [390, 289] on p "Re: Inviting [PERSON_NAME] patients…" at bounding box center [358, 293] width 179 height 12
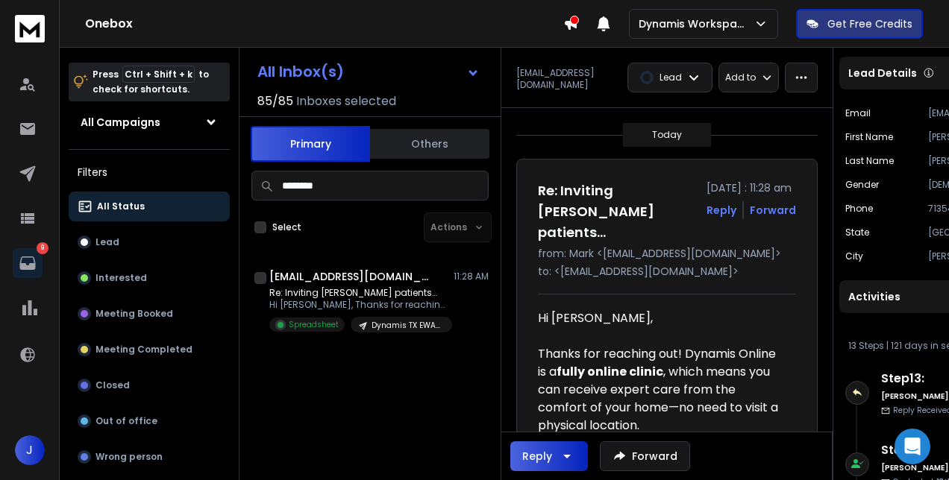
scroll to position [0, 115]
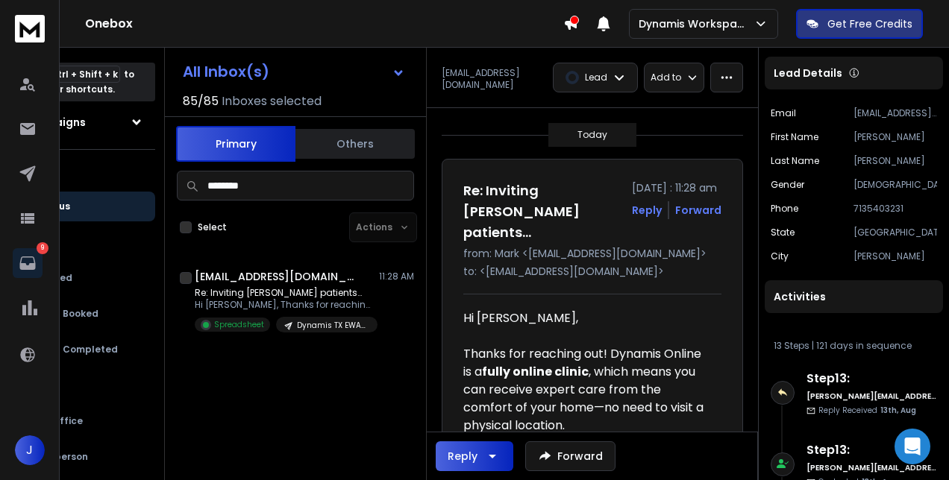
click at [885, 113] on p "[EMAIL_ADDRESS][DOMAIN_NAME]" at bounding box center [895, 113] width 84 height 12
